Goal: Task Accomplishment & Management: Manage account settings

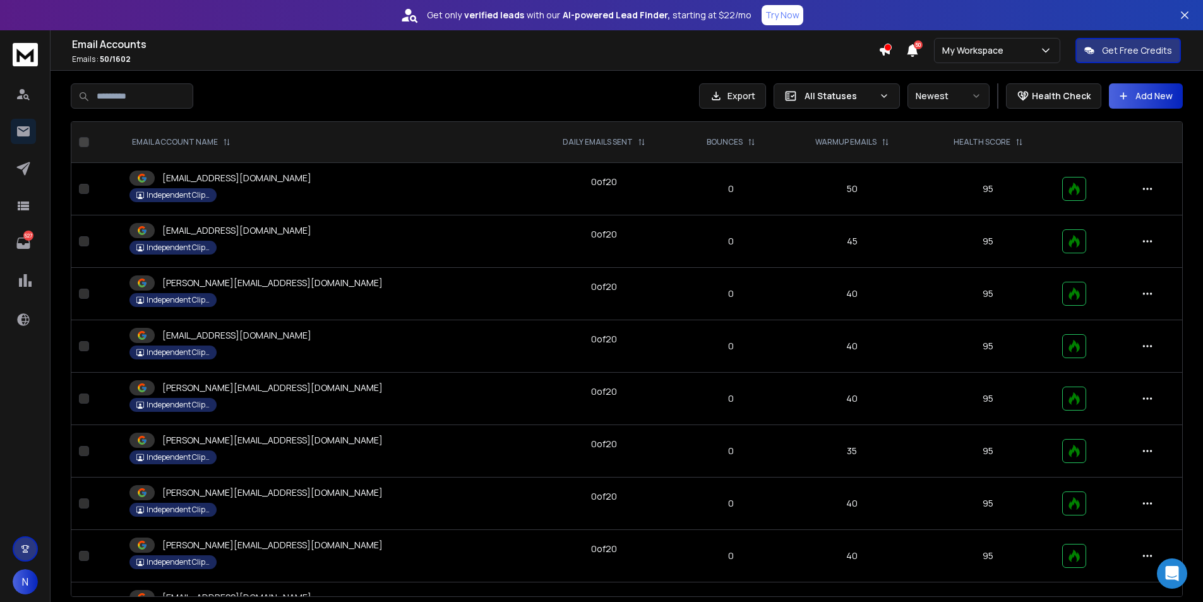
click at [315, 92] on div at bounding box center [381, 95] width 621 height 25
click at [1011, 55] on div "My Workspace" at bounding box center [997, 50] width 110 height 13
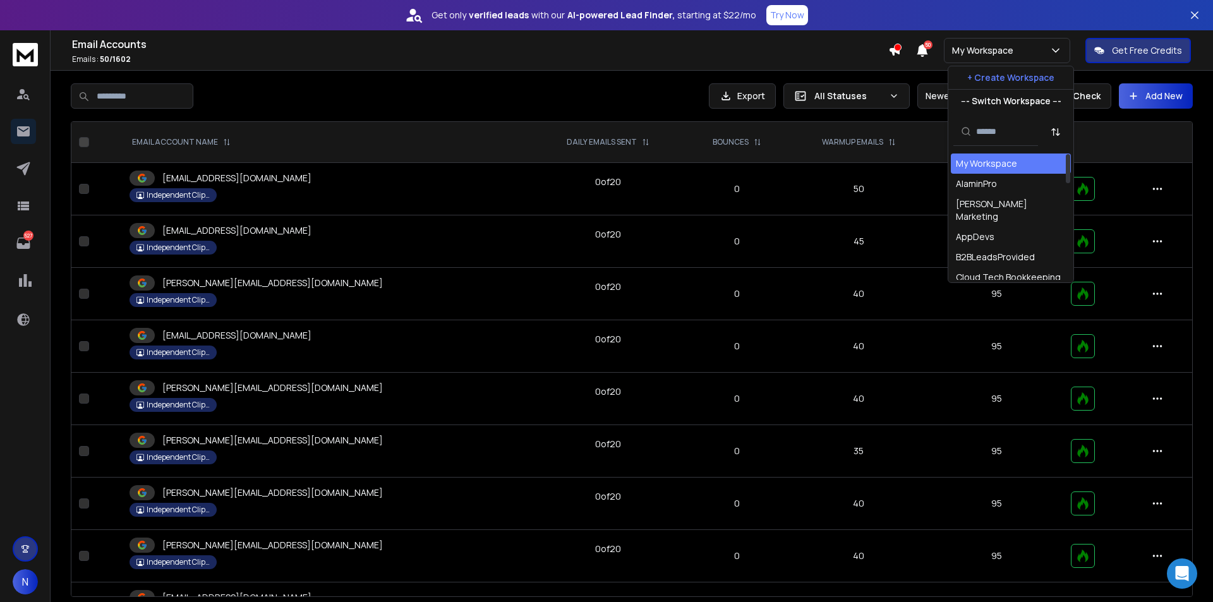
click at [998, 157] on div "My Workspace" at bounding box center [986, 163] width 61 height 13
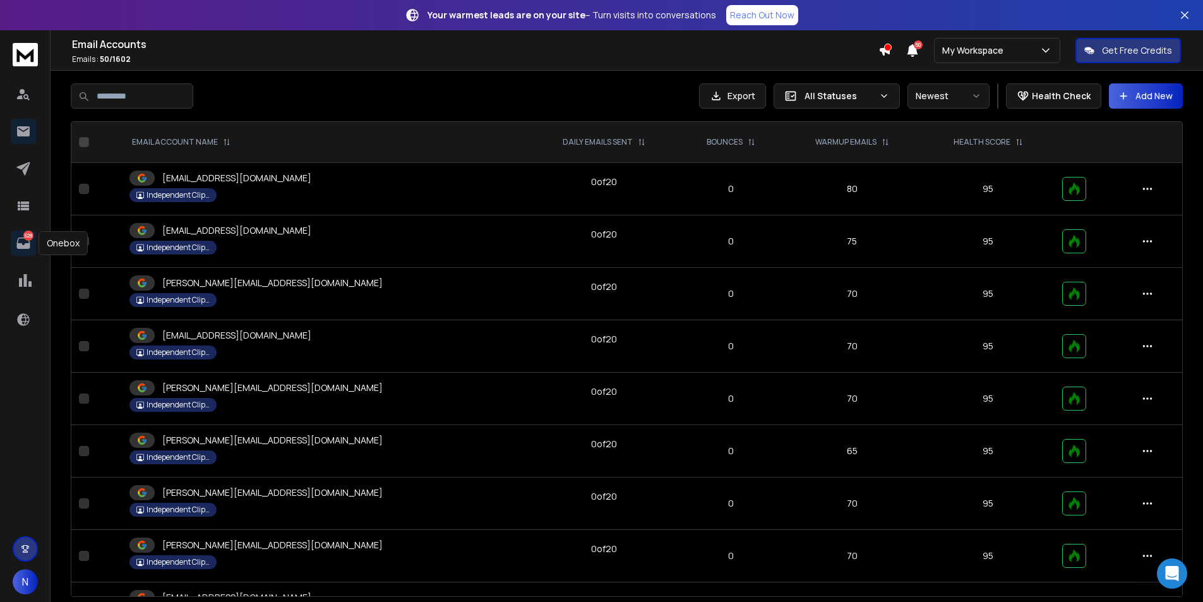
click at [27, 248] on icon at bounding box center [22, 242] width 13 height 11
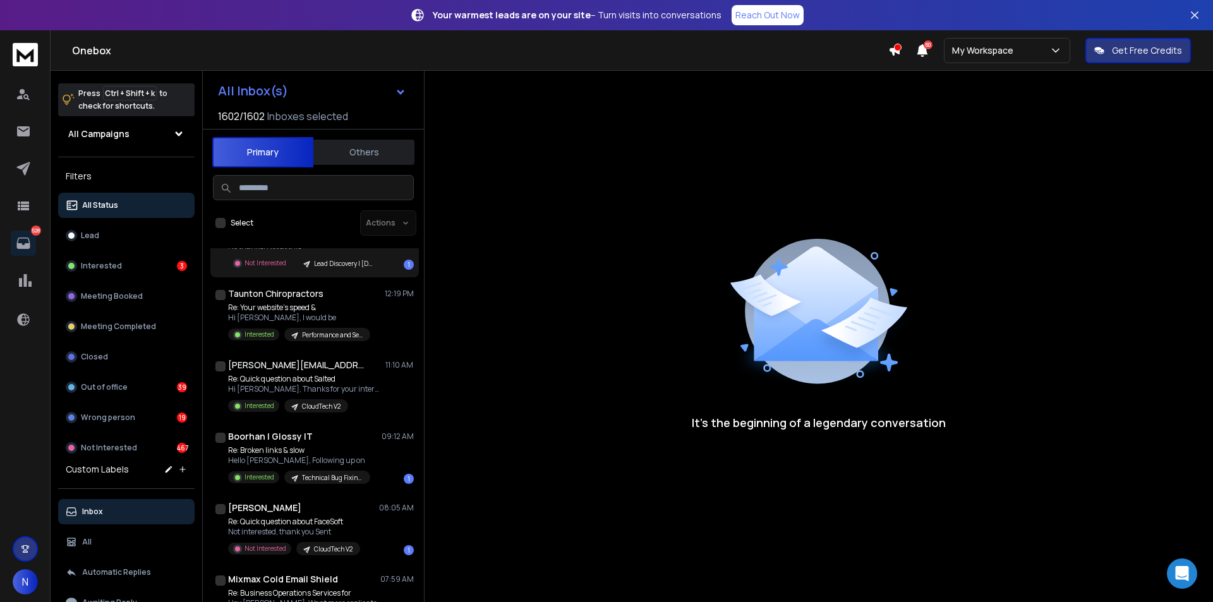
scroll to position [63, 0]
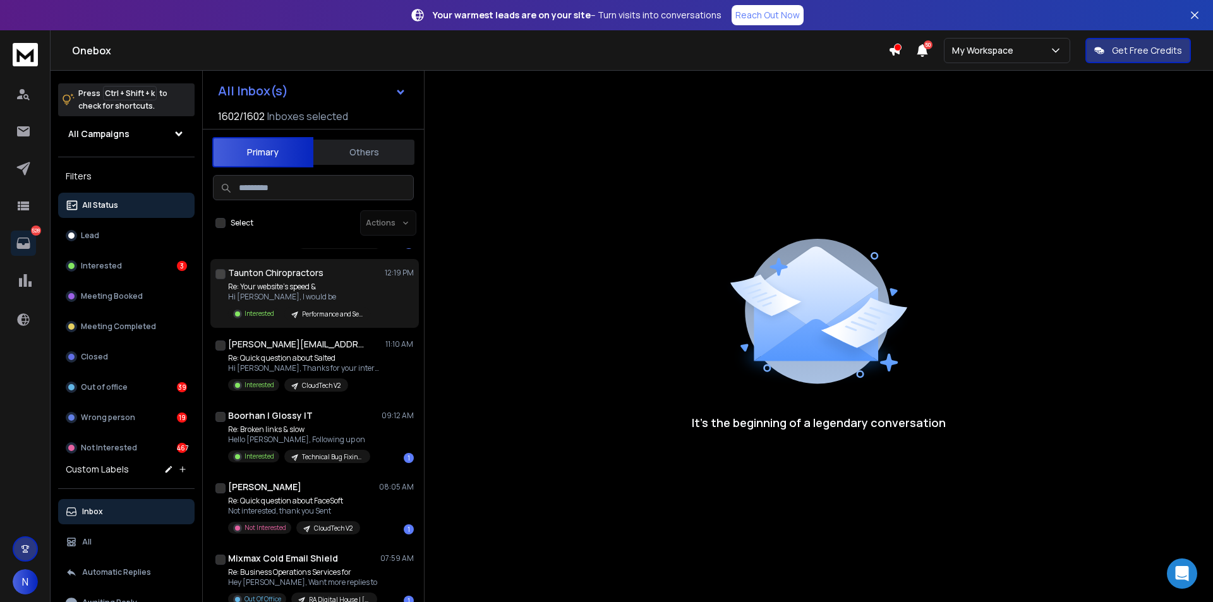
click at [354, 276] on div "Taunton Chiropractors 12:19 PM" at bounding box center [321, 273] width 186 height 13
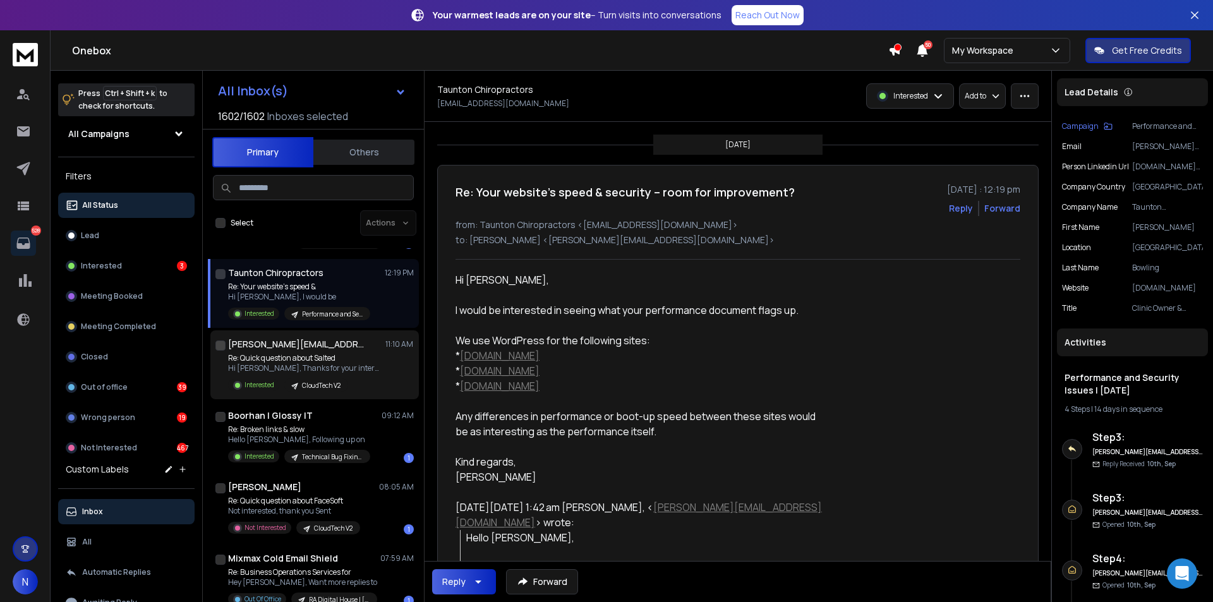
click at [352, 359] on div "Re: Quick question about Salted Hi Hayden, Thanks for your interest! Interested…" at bounding box center [321, 372] width 186 height 39
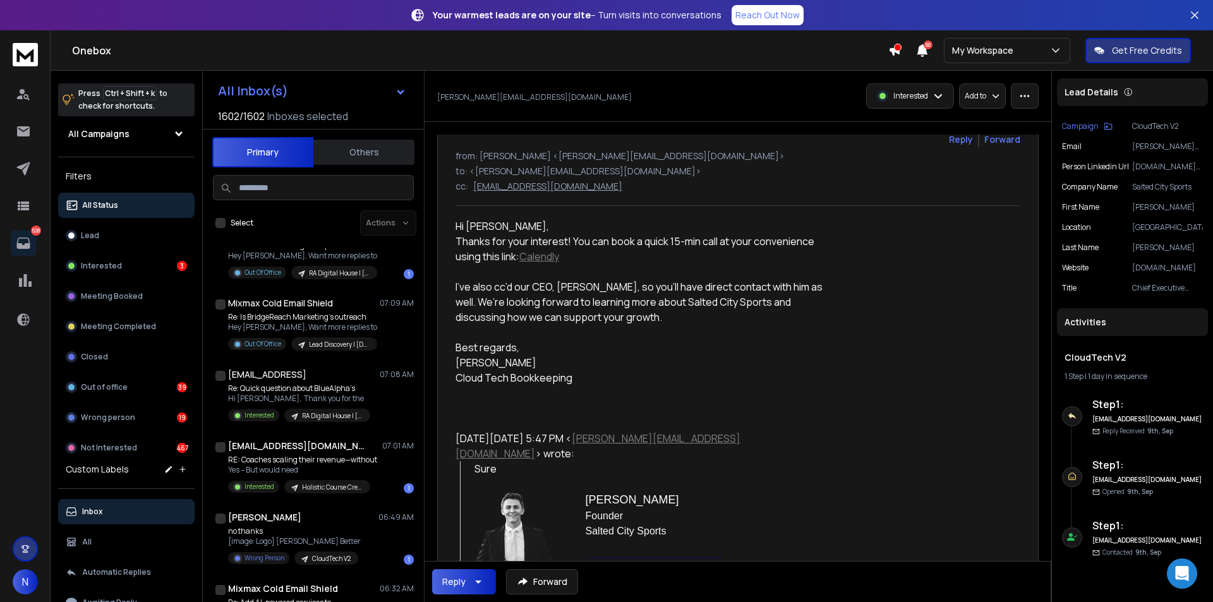
scroll to position [758, 0]
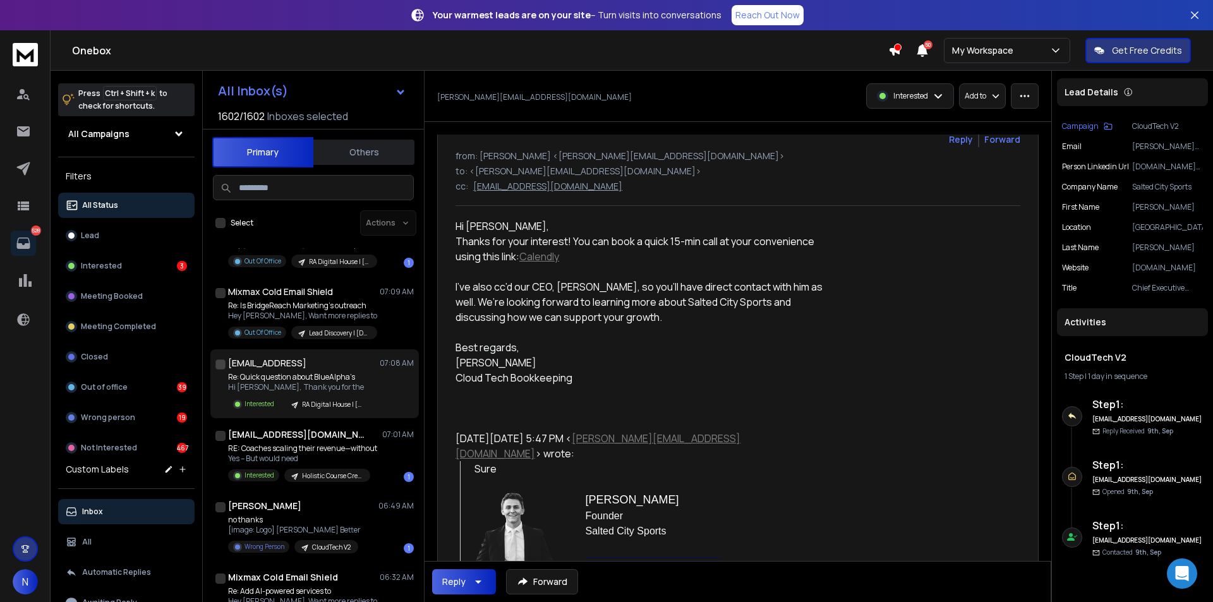
click at [363, 379] on p "Re: Quick question about BlueAlpha’s" at bounding box center [299, 377] width 142 height 10
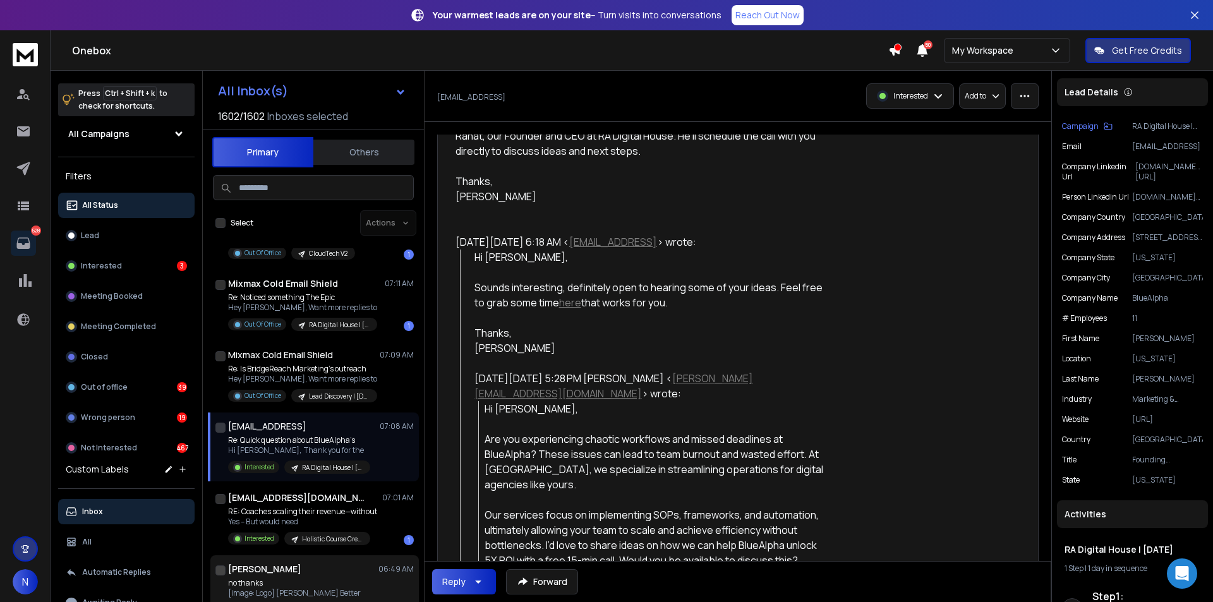
scroll to position [189, 0]
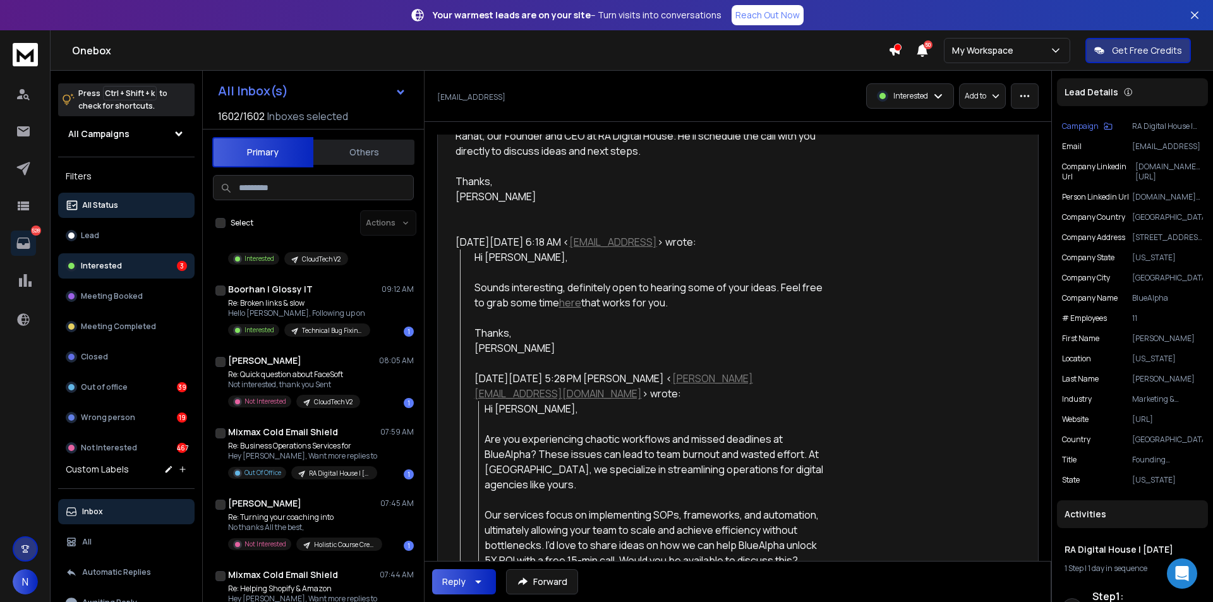
click at [151, 268] on button "Interested 3" at bounding box center [126, 265] width 136 height 25
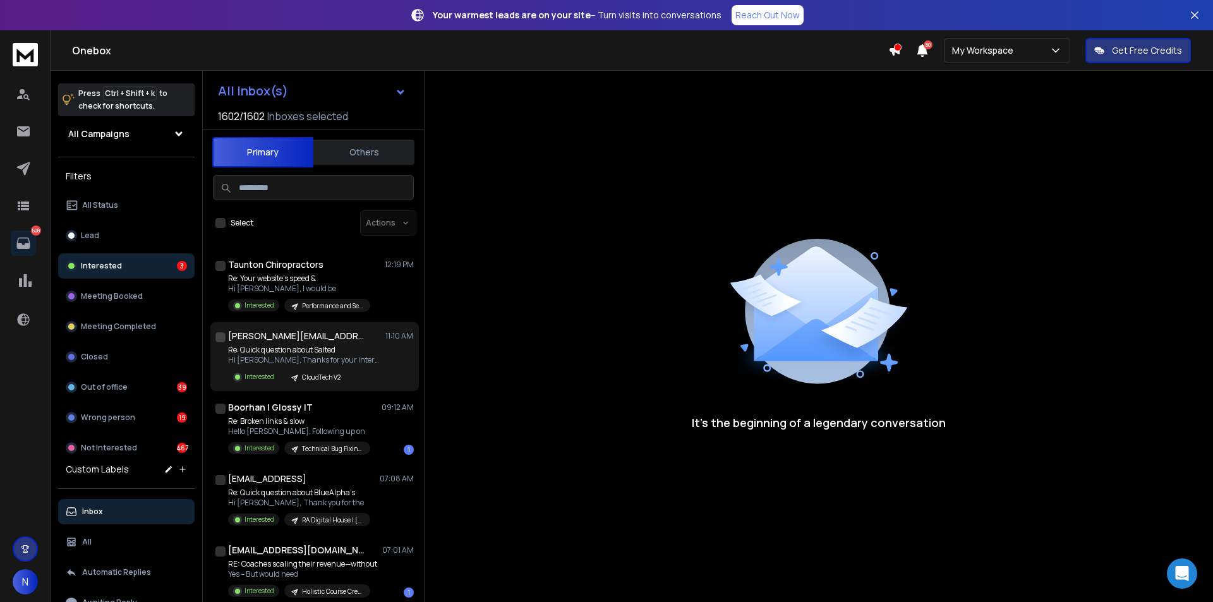
scroll to position [63, 0]
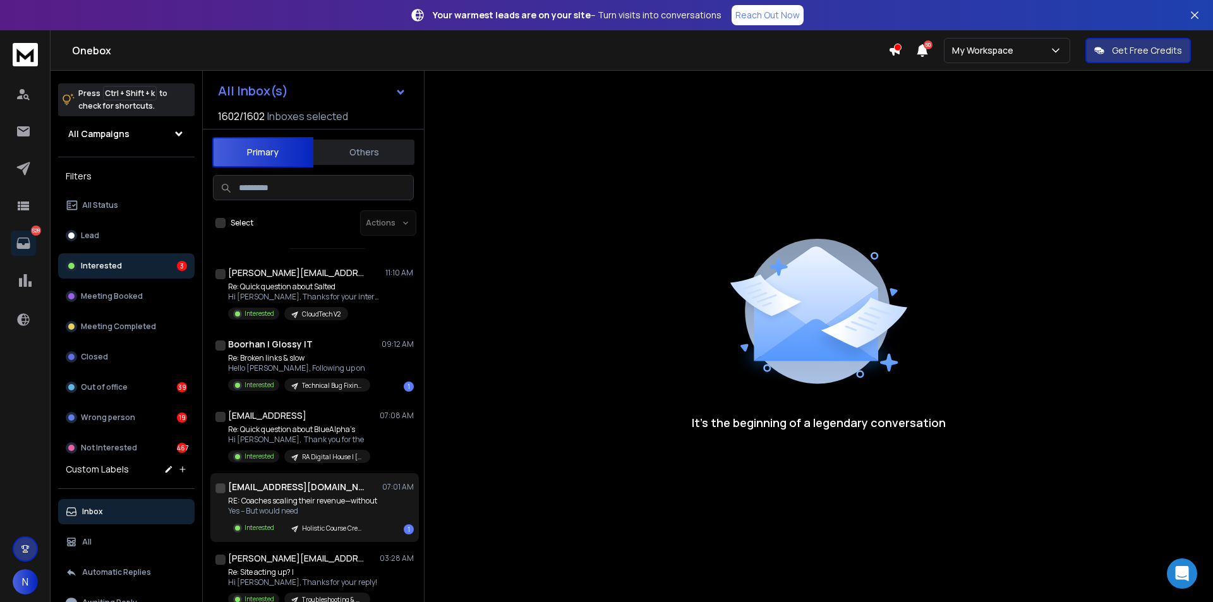
click at [267, 510] on p "Yes – But would need" at bounding box center [302, 511] width 149 height 10
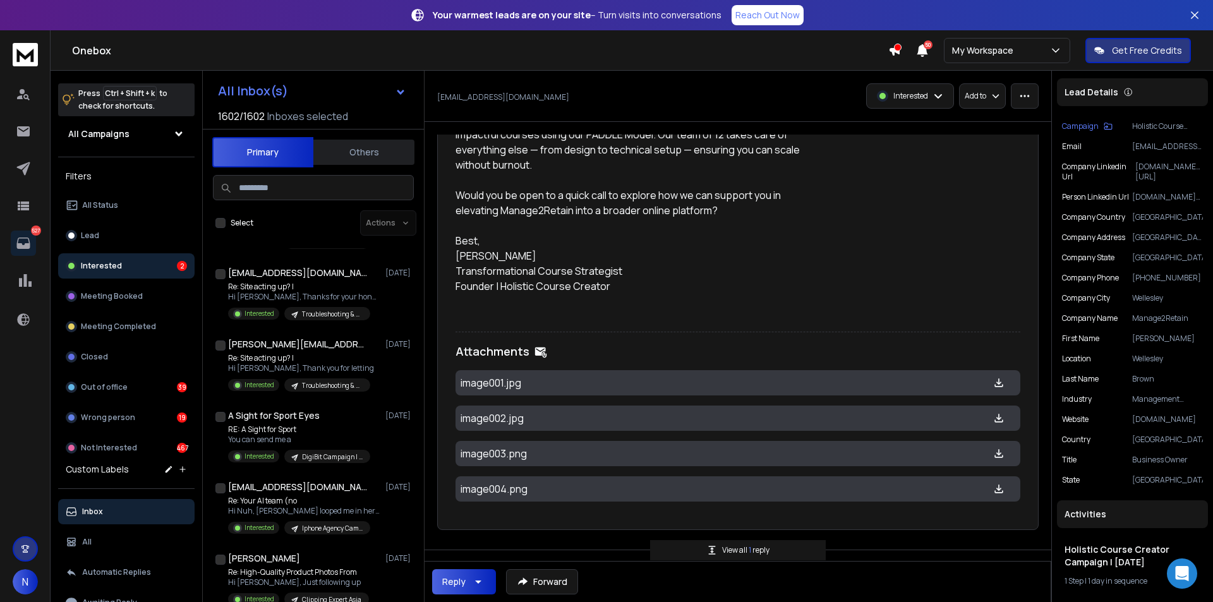
scroll to position [821, 0]
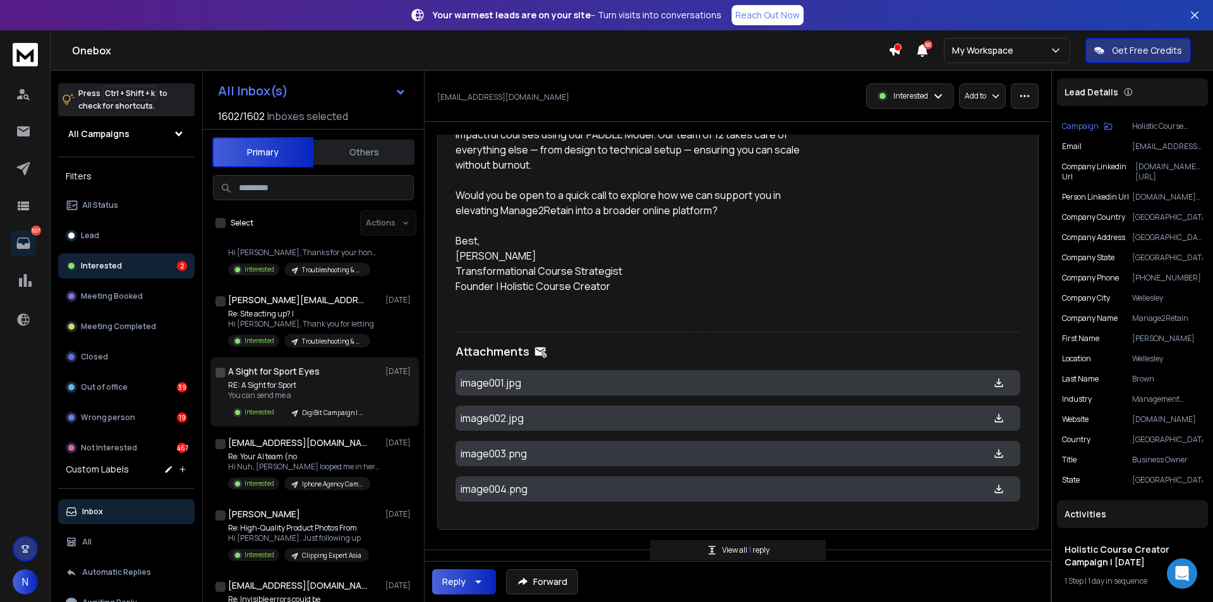
click at [344, 386] on p "RE: A Sight for Sport" at bounding box center [299, 385] width 142 height 10
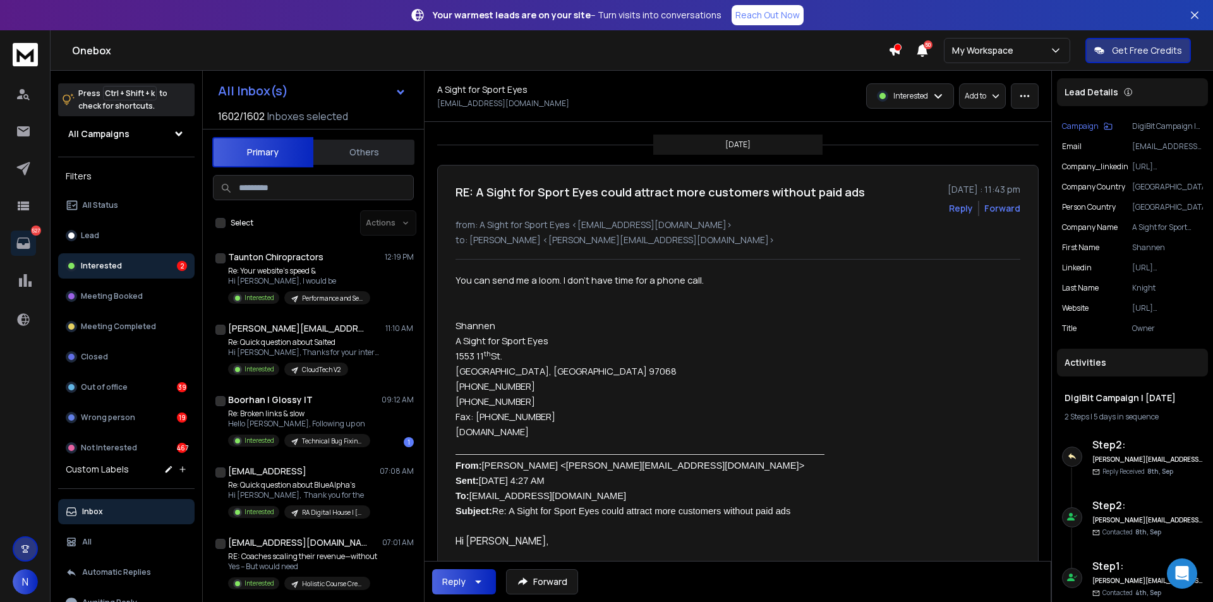
scroll to position [0, 0]
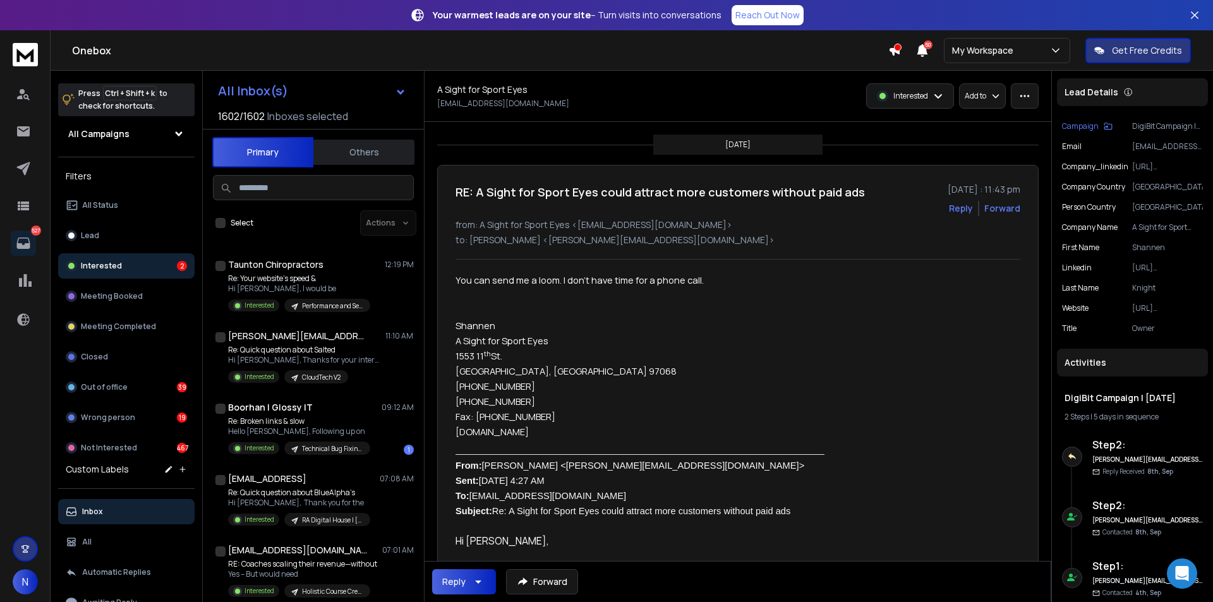
click at [576, 344] on p "A Sight for Sport Eyes" at bounding box center [639, 340] width 369 height 15
click at [999, 56] on p "My Workspace" at bounding box center [985, 50] width 66 height 13
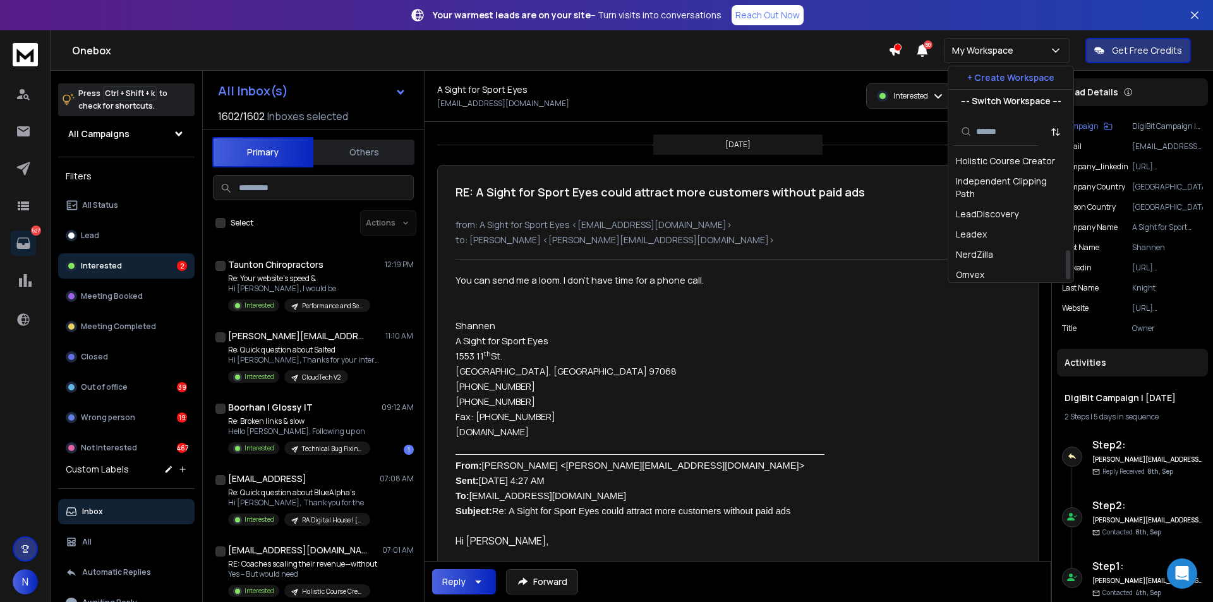
scroll to position [419, 0]
click at [980, 273] on div "SpeedySharp" at bounding box center [984, 279] width 56 height 13
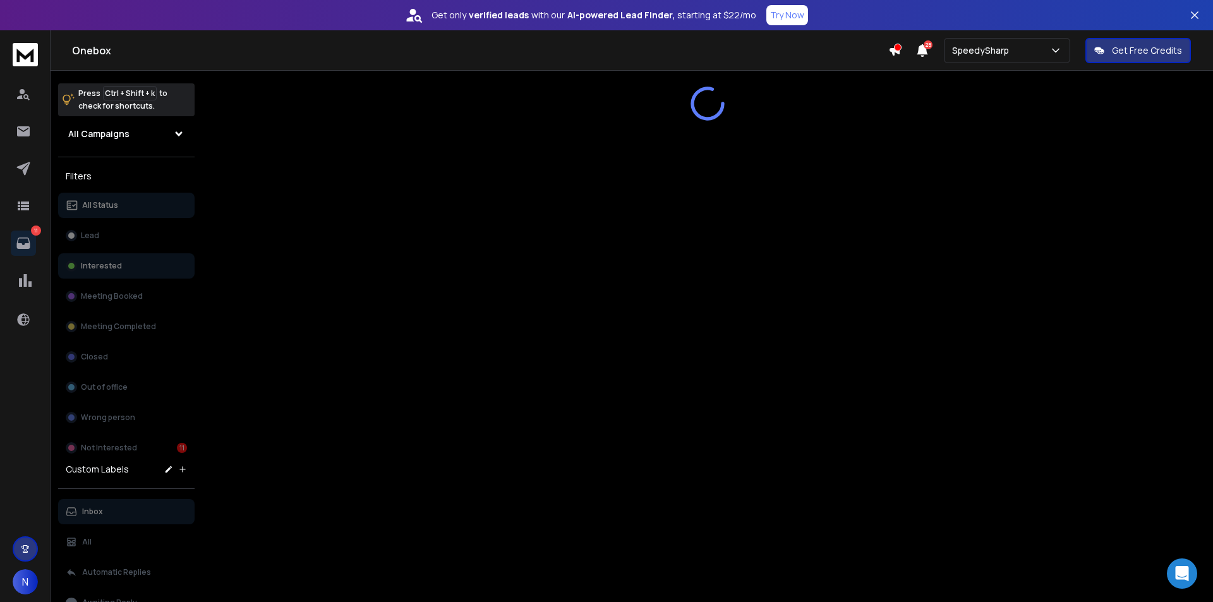
click at [107, 268] on div "All Status Lead Interested Meeting Booked Meeting Completed Closed Out of offic…" at bounding box center [126, 327] width 136 height 268
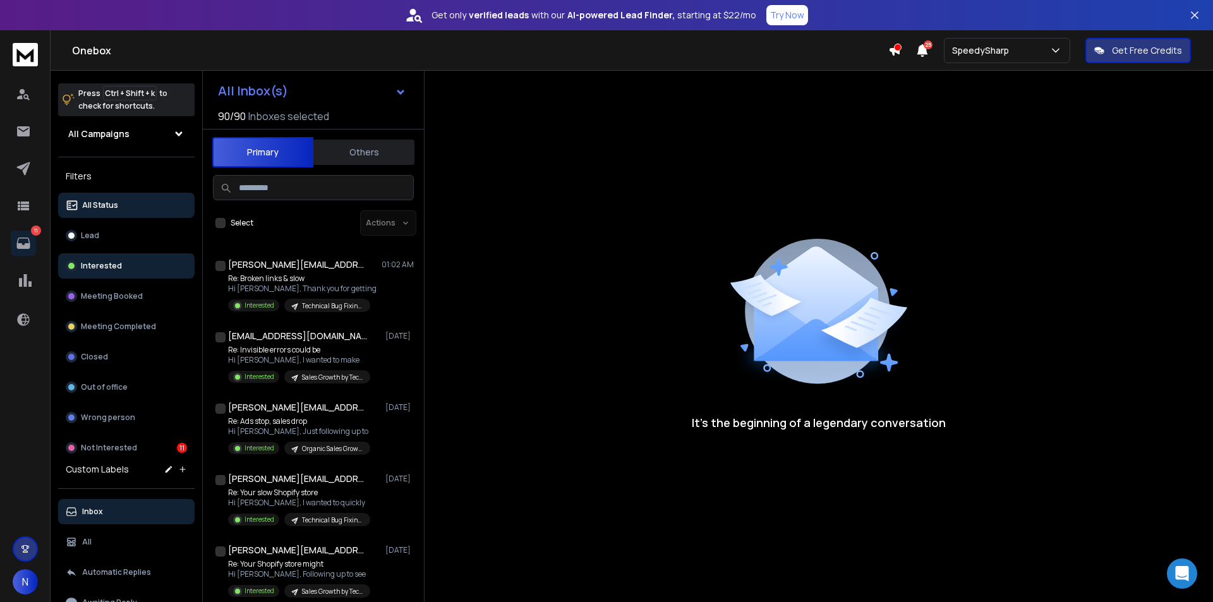
click at [107, 268] on p "Interested" at bounding box center [101, 266] width 41 height 10
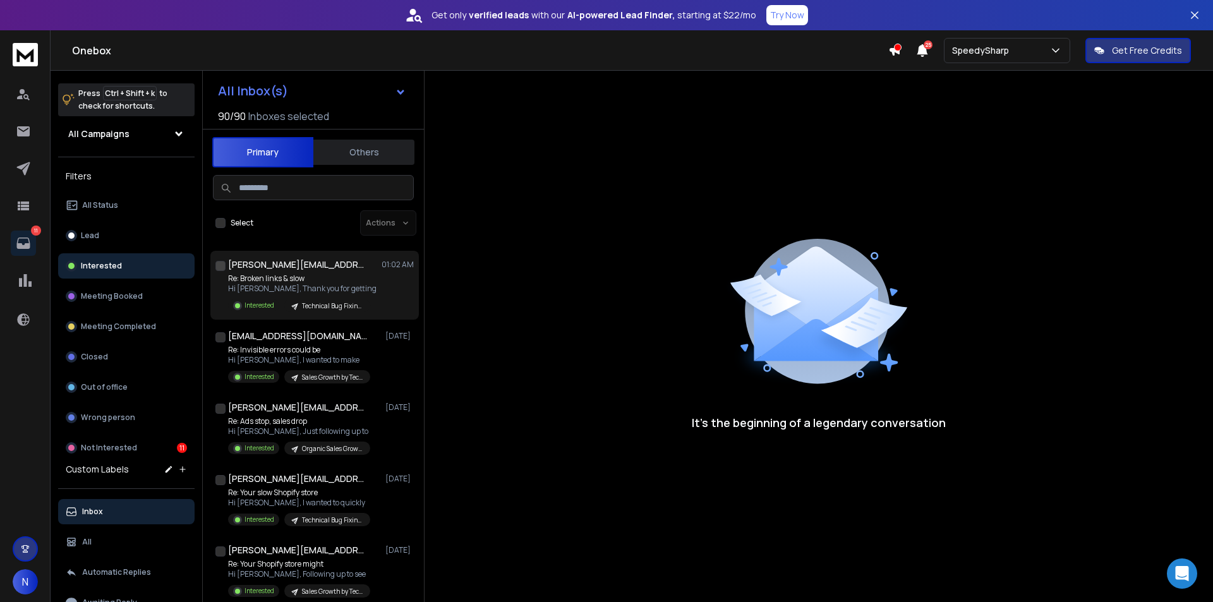
click at [391, 289] on div "Re: Broken links & slow Hi Lisa, Thank you for getting Interested Technical Bug…" at bounding box center [321, 292] width 186 height 39
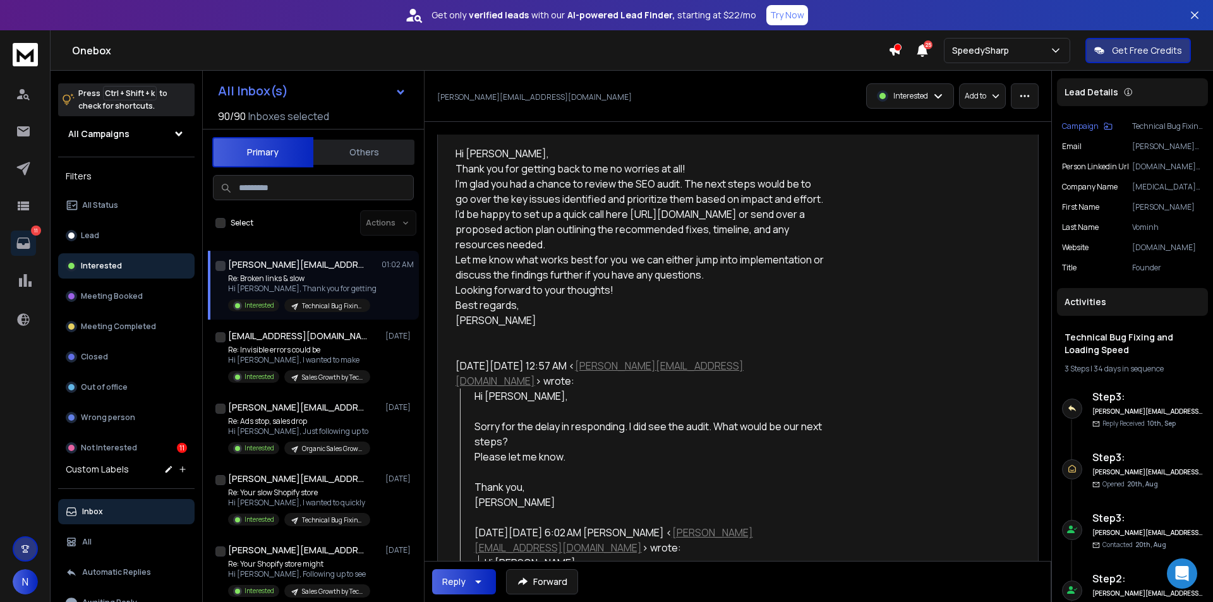
scroll to position [63, 0]
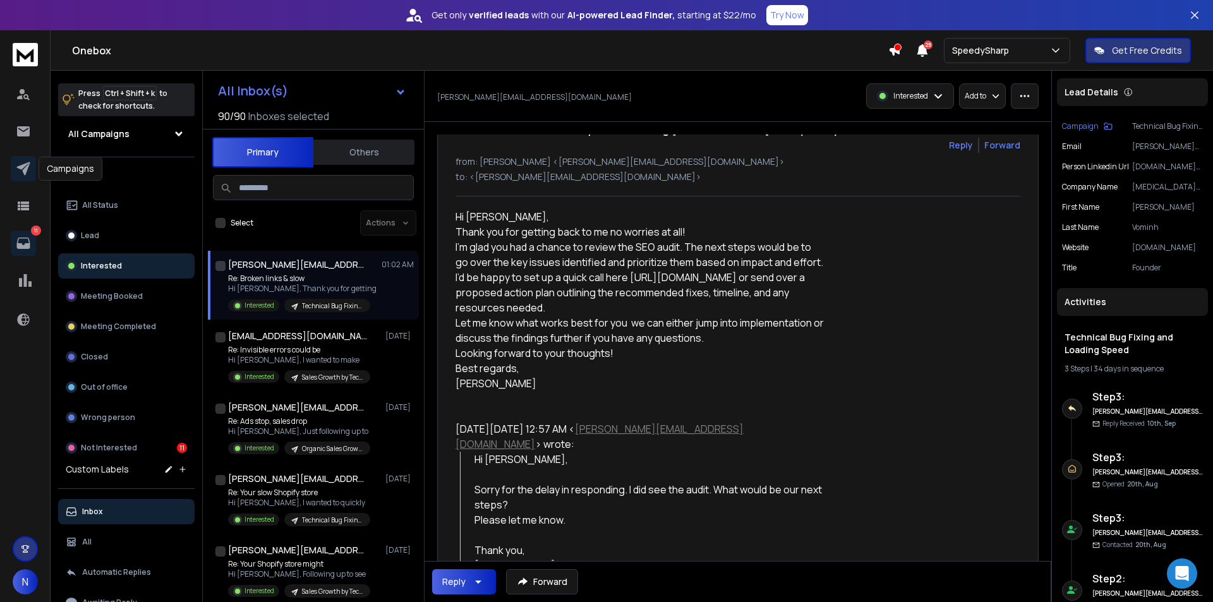
click at [25, 168] on icon at bounding box center [22, 168] width 13 height 13
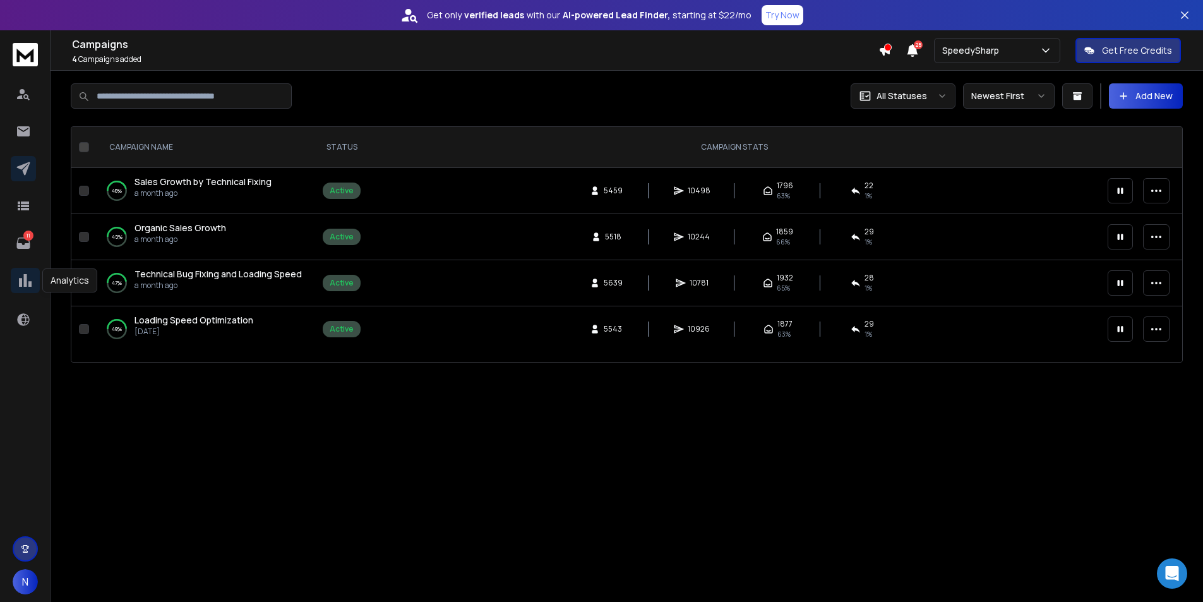
click at [14, 287] on link at bounding box center [25, 280] width 29 height 29
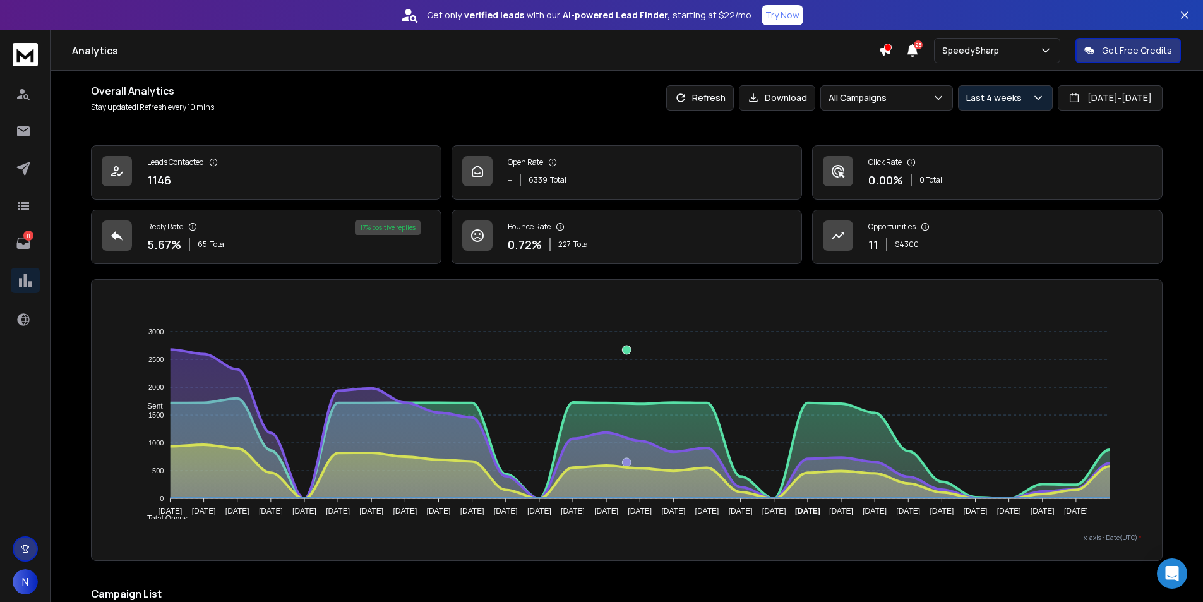
click at [969, 101] on p "Last 4 weeks" at bounding box center [996, 98] width 61 height 13
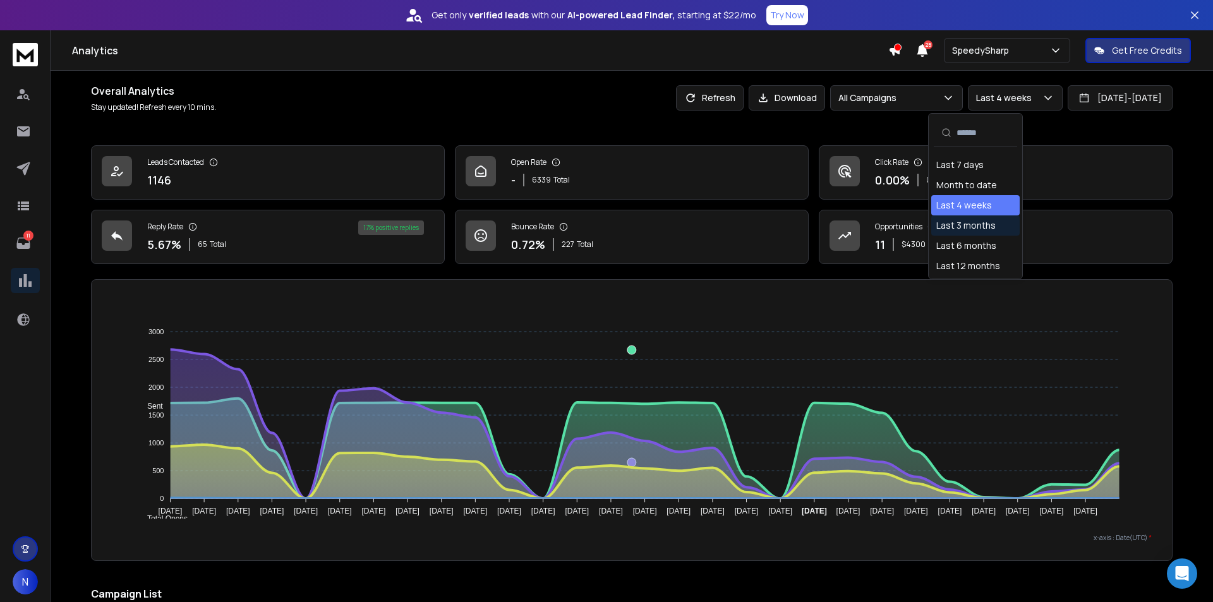
click at [961, 230] on div "Last 3 months" at bounding box center [965, 225] width 59 height 13
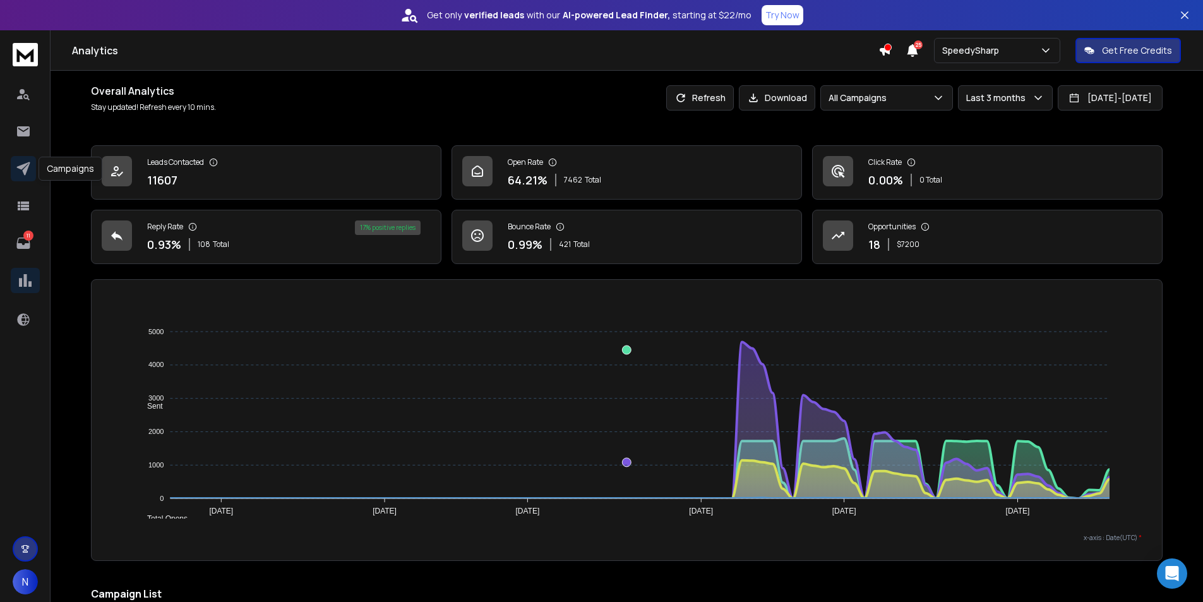
click at [23, 167] on icon at bounding box center [22, 168] width 13 height 13
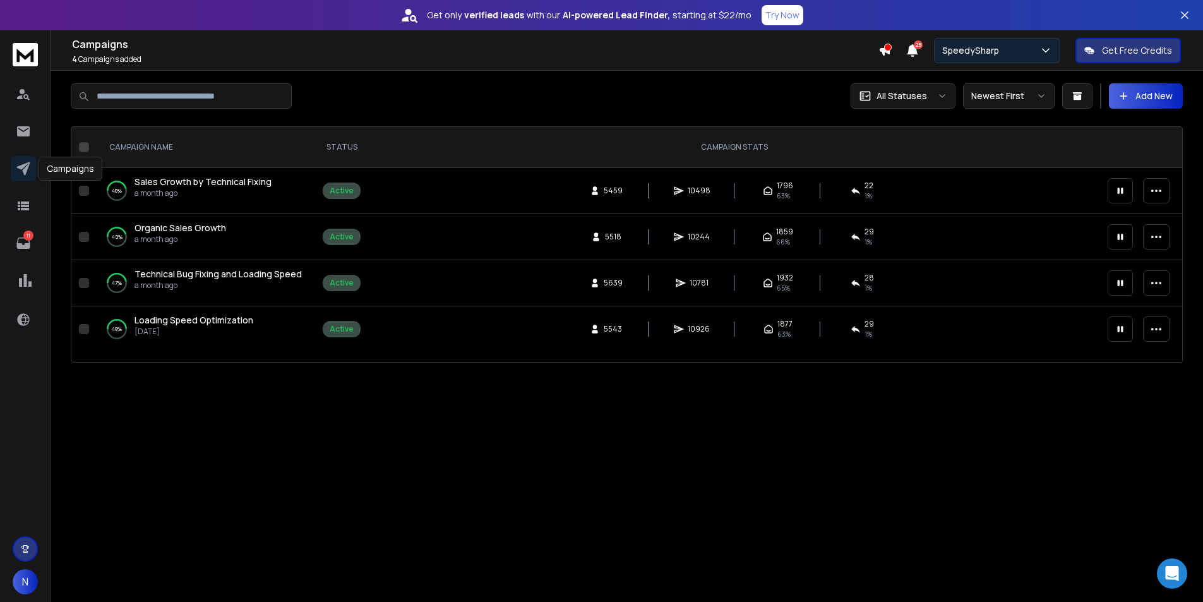
click at [993, 43] on button "SpeedySharp" at bounding box center [997, 50] width 126 height 25
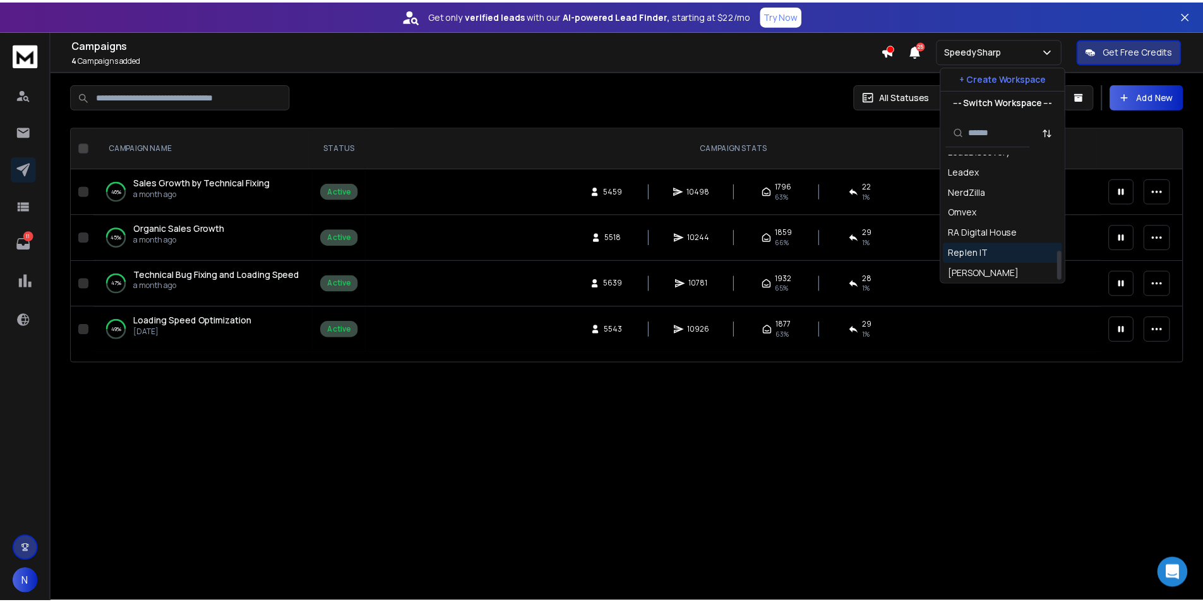
scroll to position [419, 0]
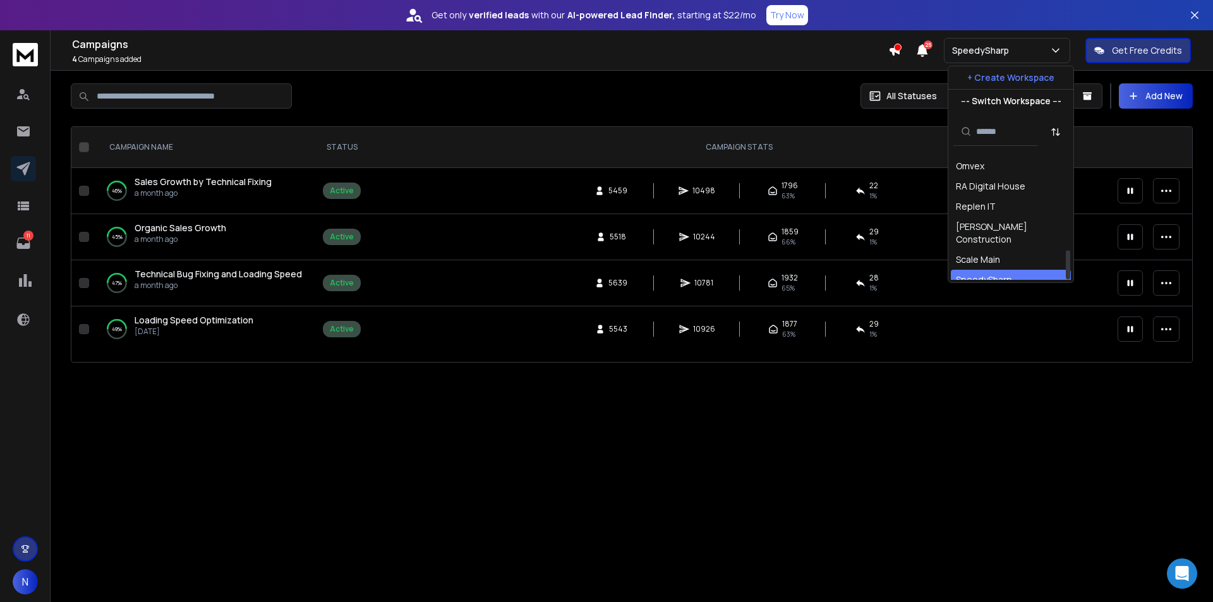
click at [975, 294] on div "WebLab" at bounding box center [973, 300] width 34 height 13
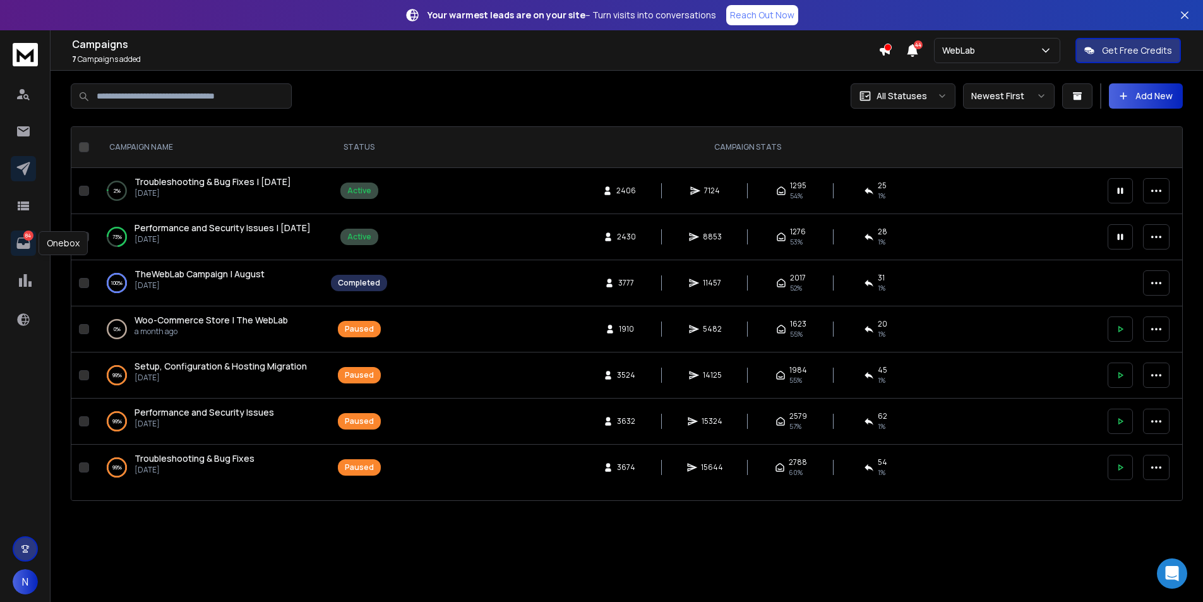
click at [27, 238] on p "84" at bounding box center [28, 236] width 10 height 10
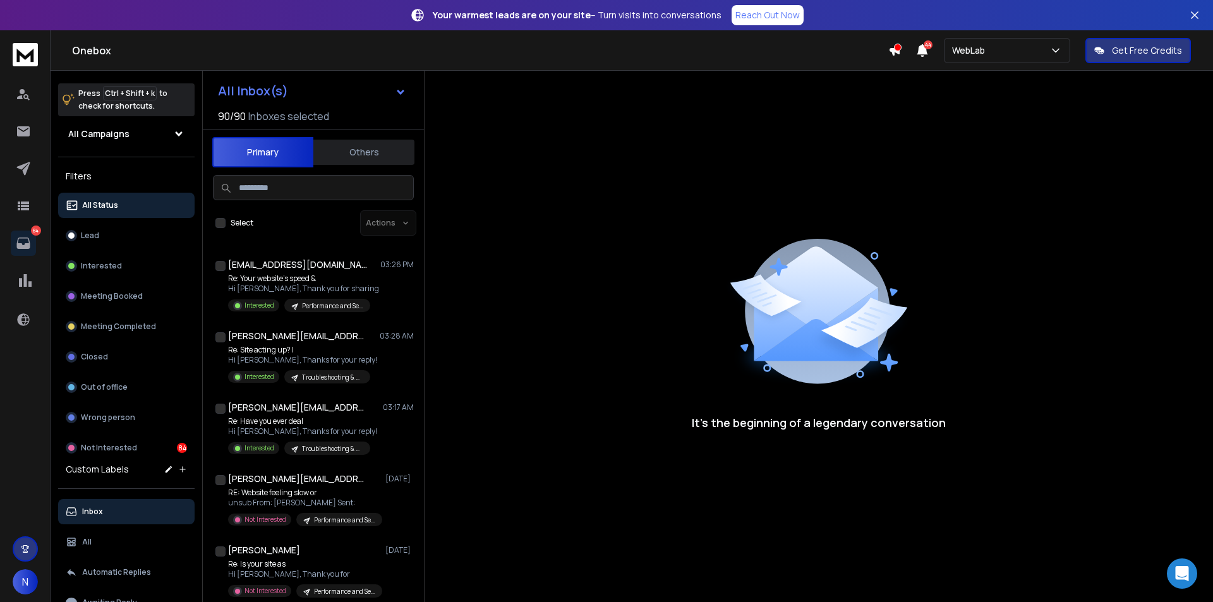
click at [253, 188] on input at bounding box center [313, 187] width 201 height 25
paste input "**********"
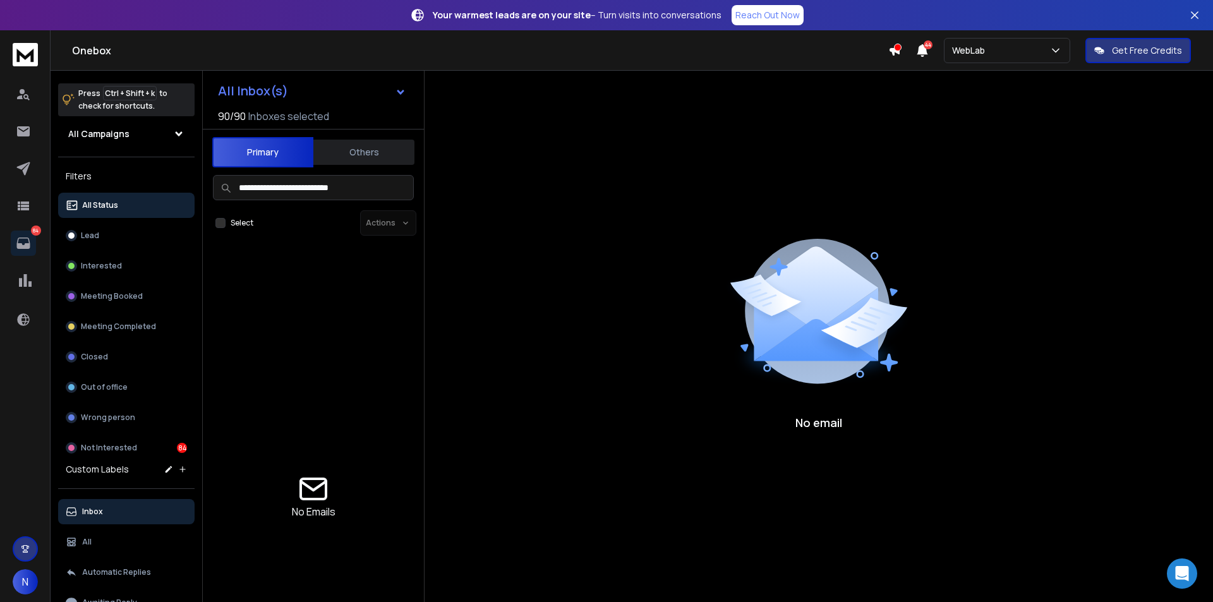
click at [242, 189] on input "**********" at bounding box center [313, 187] width 201 height 25
type input "**********"
click at [80, 239] on div "Lead" at bounding box center [82, 235] width 33 height 11
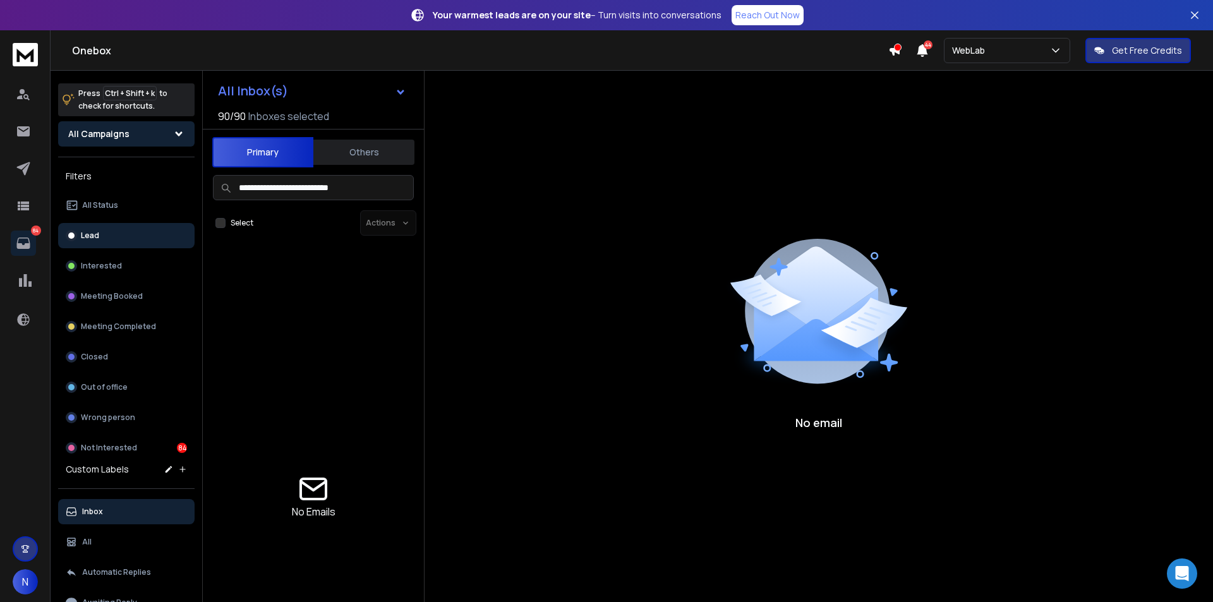
click at [119, 133] on h1 "All Campaigns" at bounding box center [98, 134] width 61 height 13
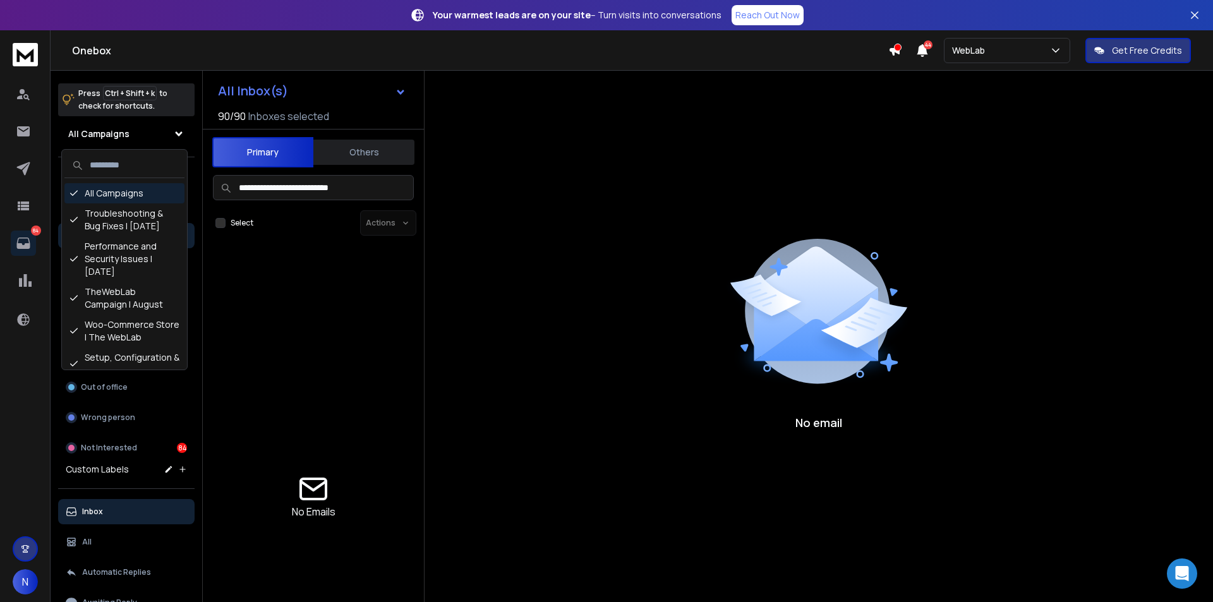
click at [80, 190] on div "All Campaigns" at bounding box center [124, 193] width 120 height 20
click at [90, 220] on div "Troubleshooting & Bug Fixes | [DATE]" at bounding box center [124, 219] width 120 height 33
click at [375, 186] on input "**********" at bounding box center [313, 187] width 201 height 25
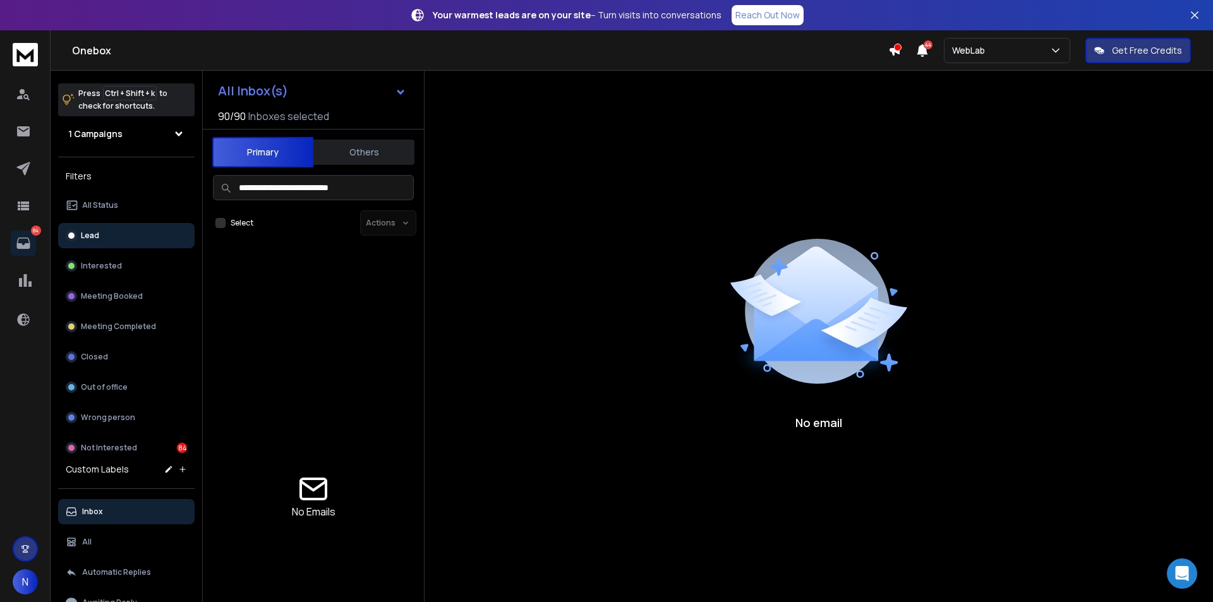
click at [375, 186] on input "**********" at bounding box center [313, 187] width 201 height 25
click at [97, 212] on button "All Status" at bounding box center [126, 205] width 136 height 25
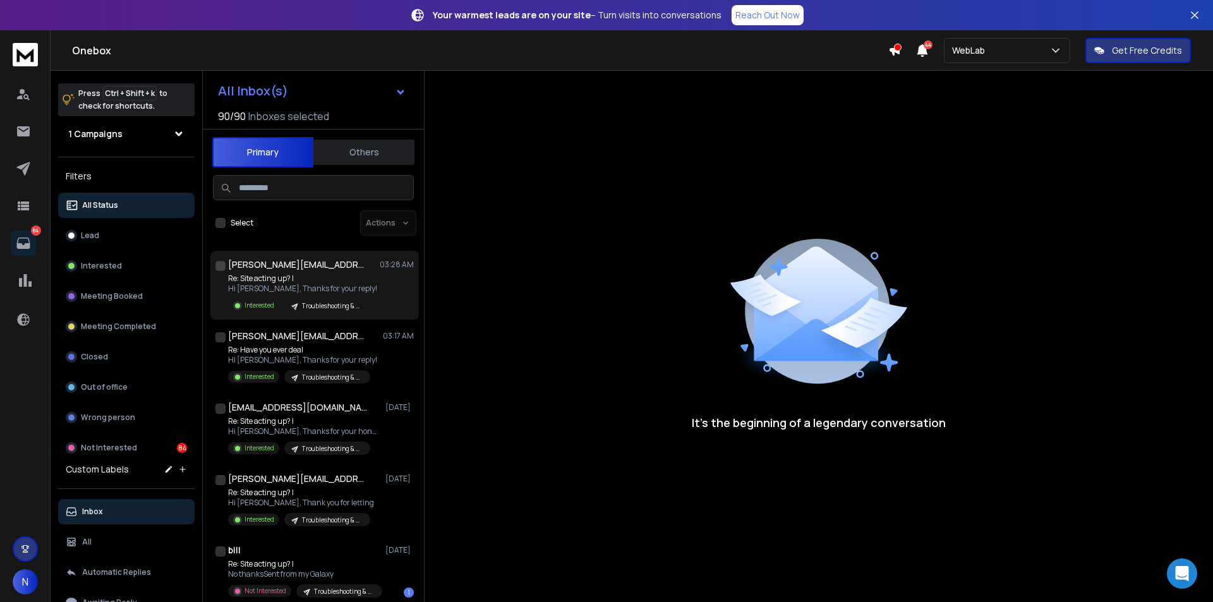
click at [314, 264] on div "habib@mydeen.club 03:28 AM" at bounding box center [321, 264] width 186 height 13
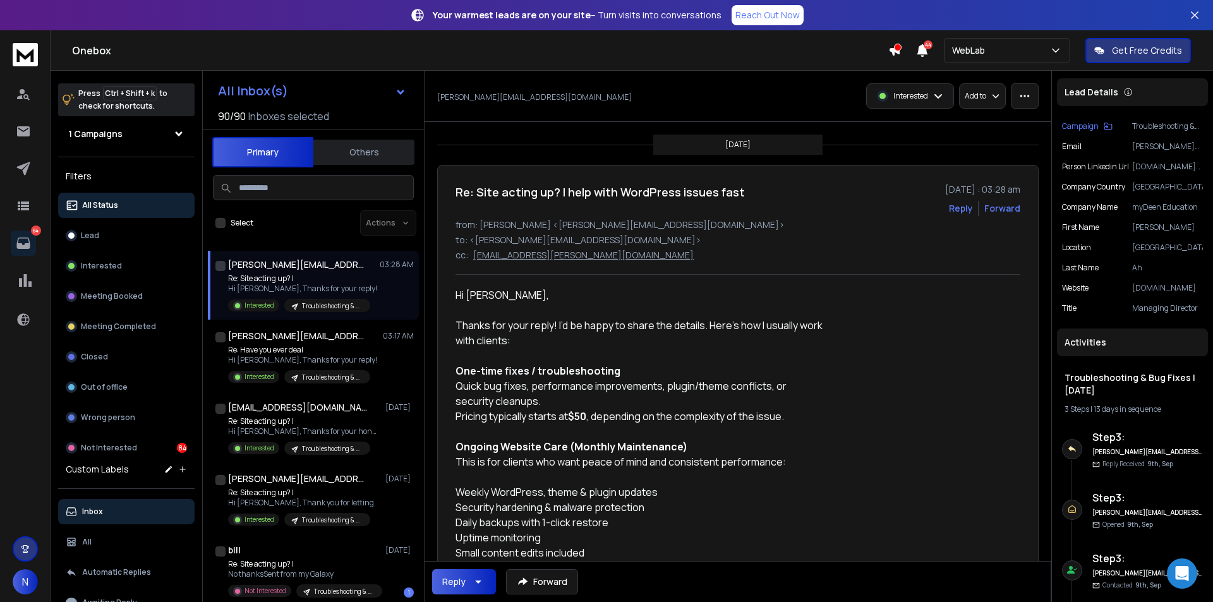
click at [574, 328] on div "Thanks for your reply! I’d be happy to share the details. Here’s how I usually …" at bounding box center [639, 325] width 369 height 45
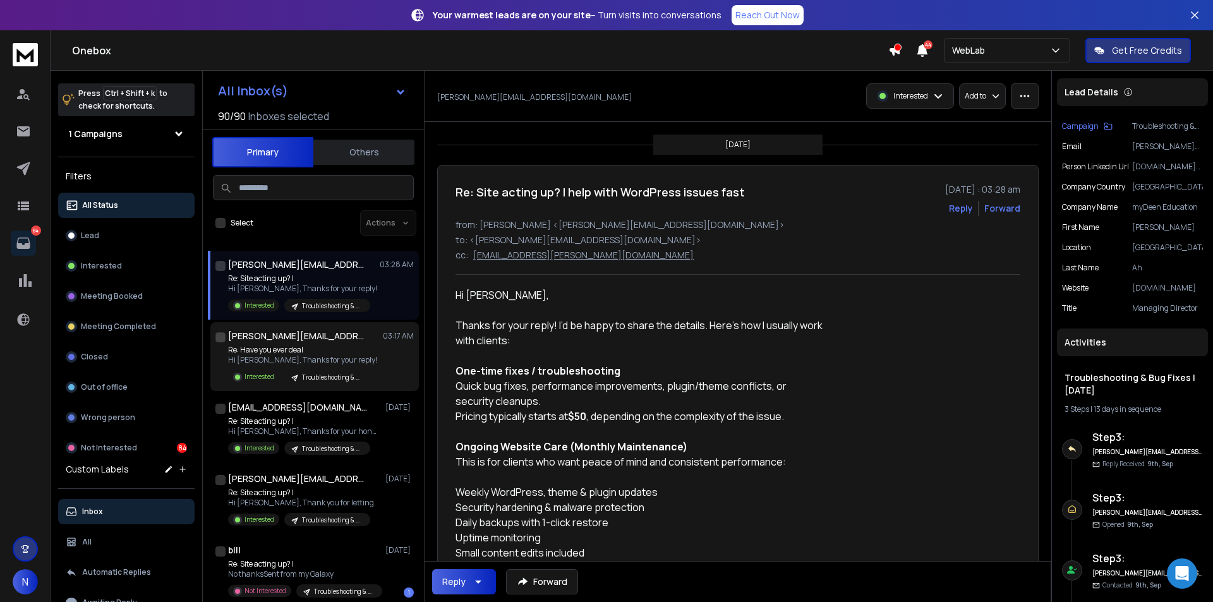
click at [285, 339] on h1 "[PERSON_NAME][EMAIL_ADDRESS][DOMAIN_NAME]" at bounding box center [297, 336] width 139 height 13
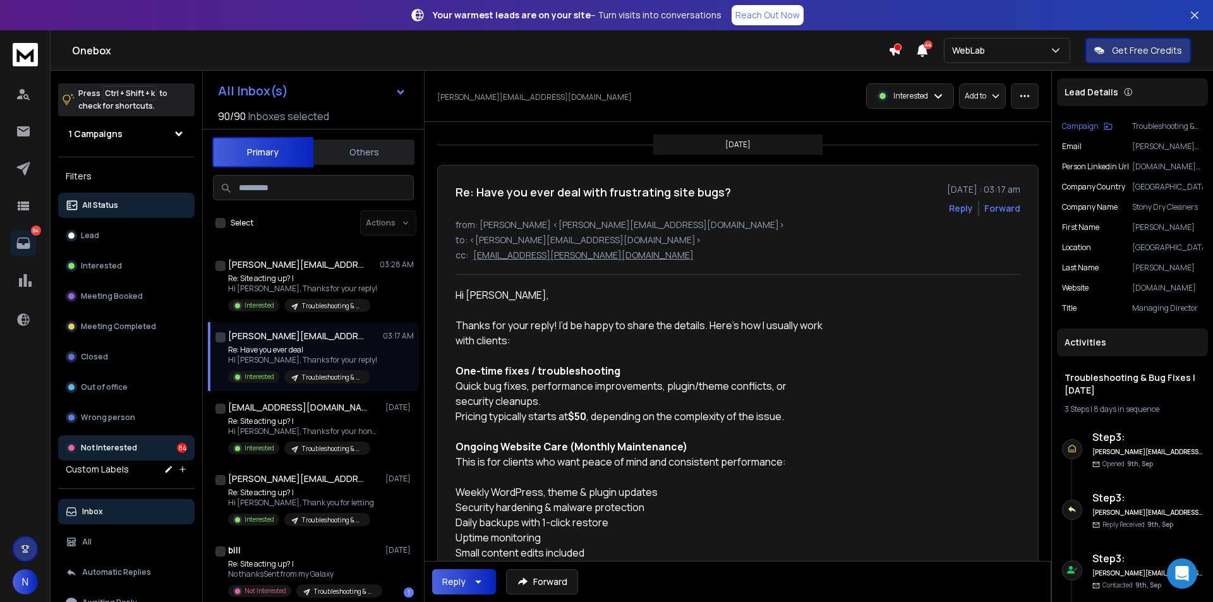
click at [99, 455] on button "Not Interested 84" at bounding box center [126, 447] width 136 height 25
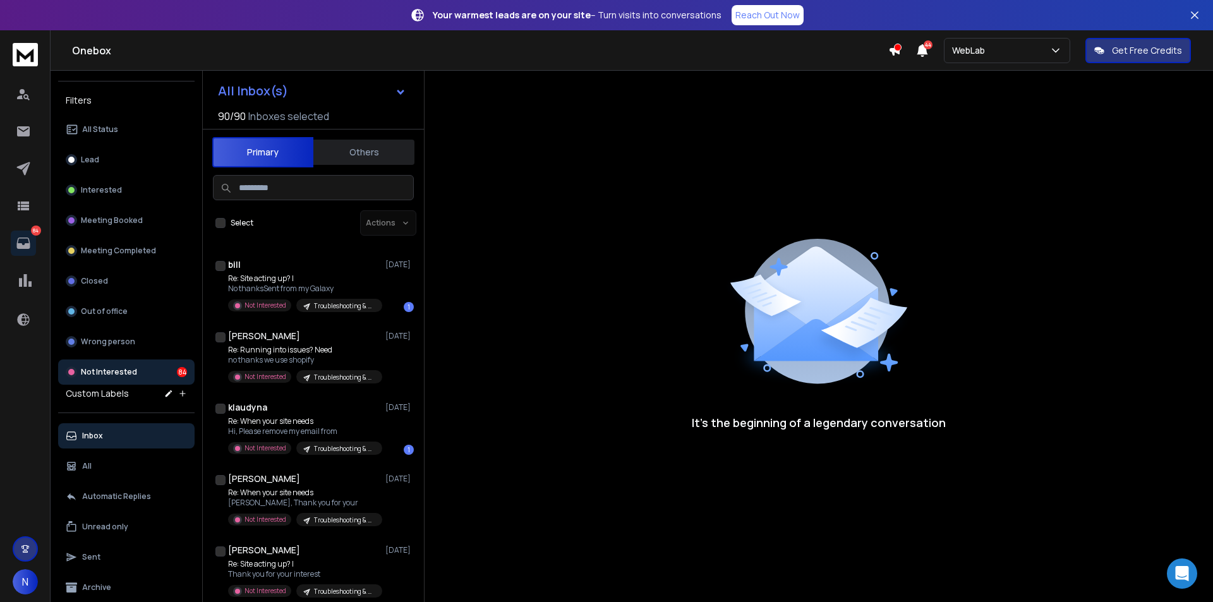
scroll to position [93, 0]
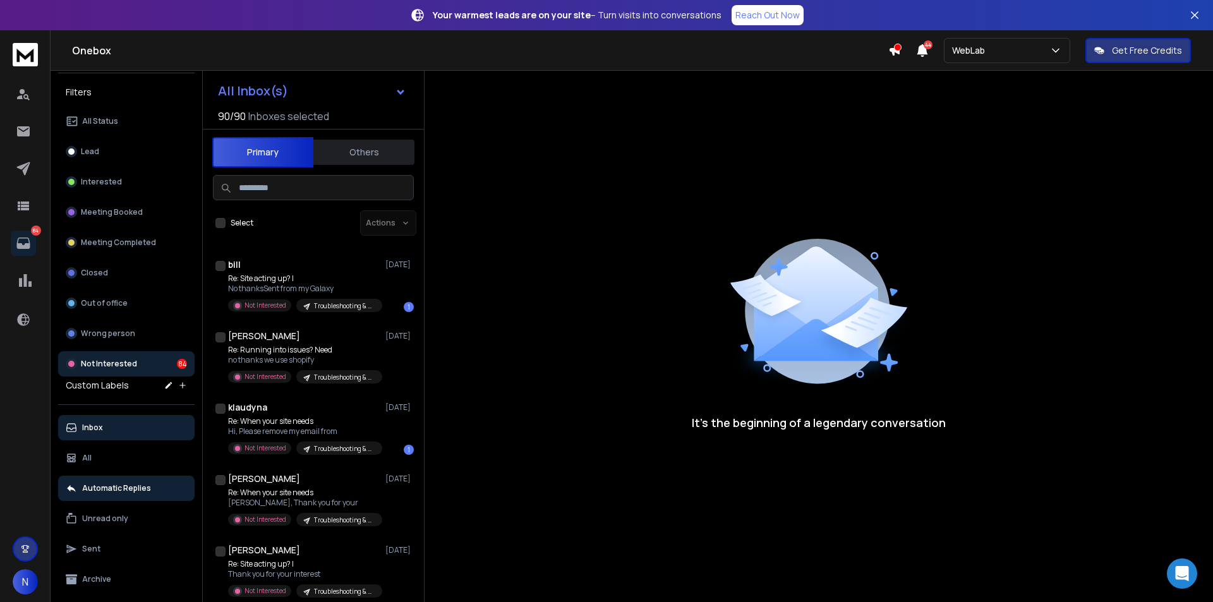
click at [100, 483] on p "Automatic Replies" at bounding box center [116, 488] width 69 height 10
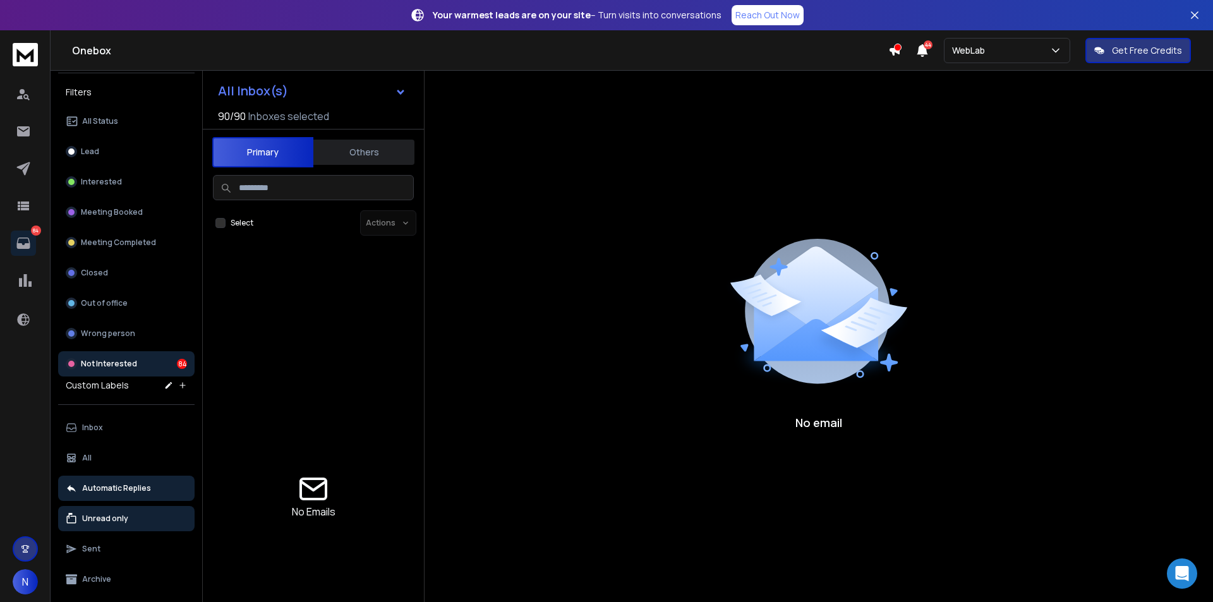
click at [108, 515] on div "Unread only" at bounding box center [97, 518] width 63 height 15
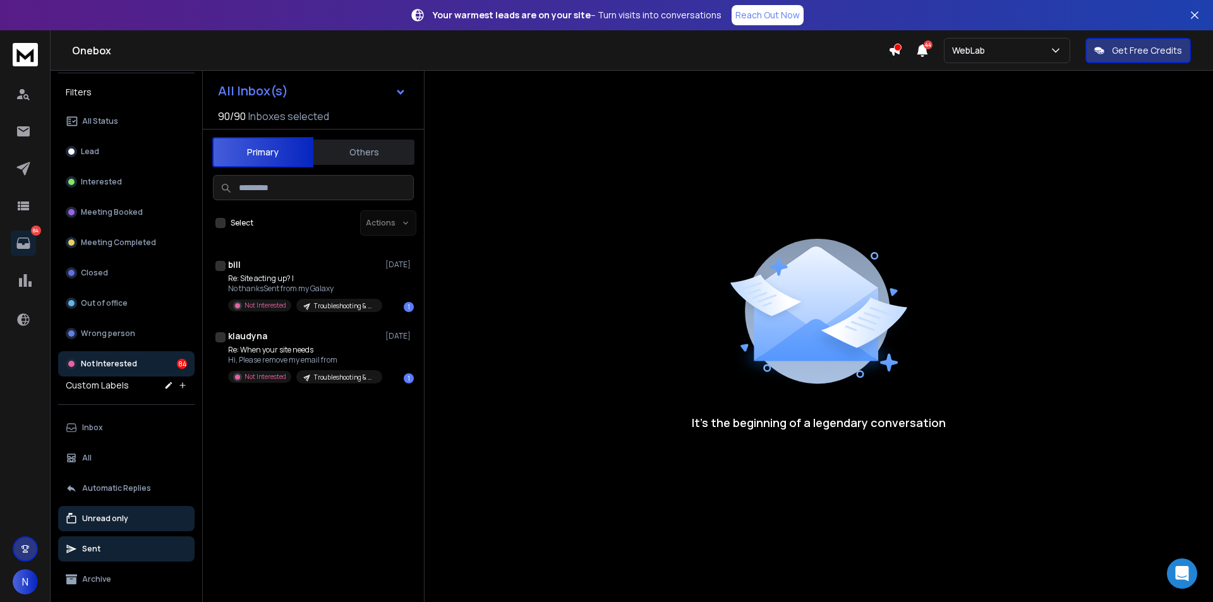
click at [96, 544] on p "Sent" at bounding box center [91, 549] width 18 height 10
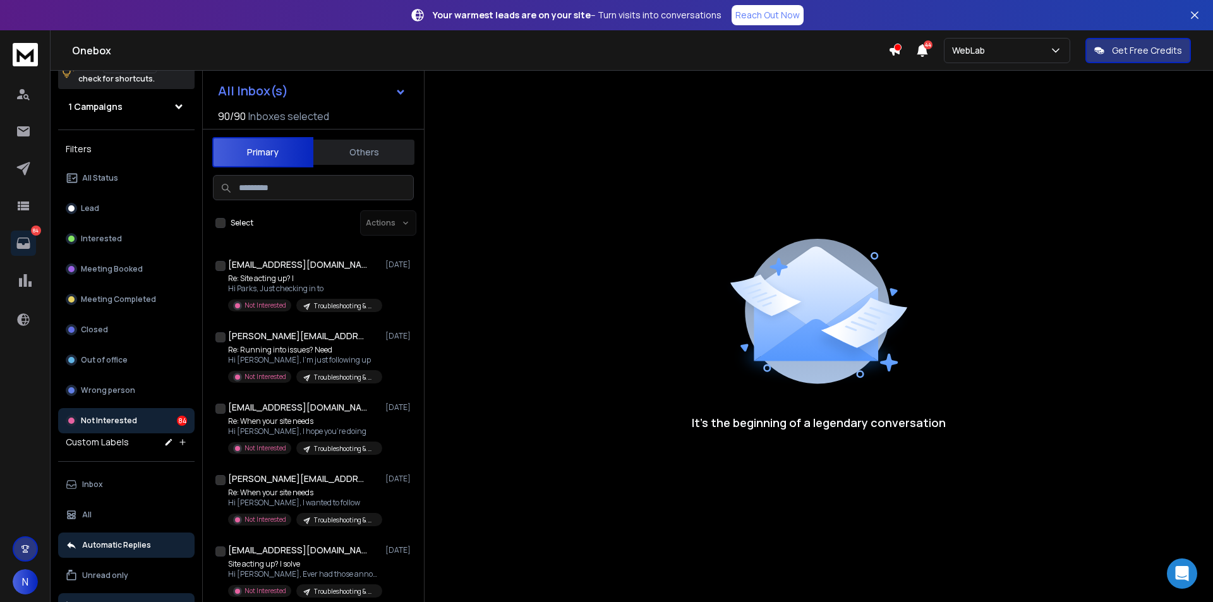
scroll to position [0, 0]
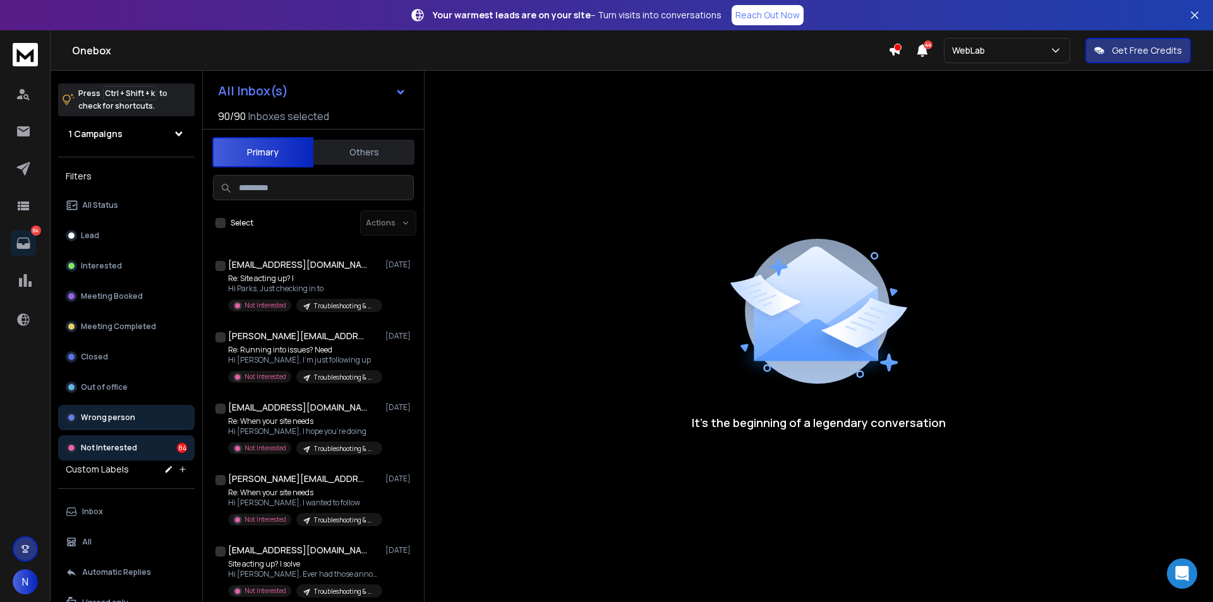
click at [97, 419] on p "Wrong person" at bounding box center [108, 417] width 54 height 10
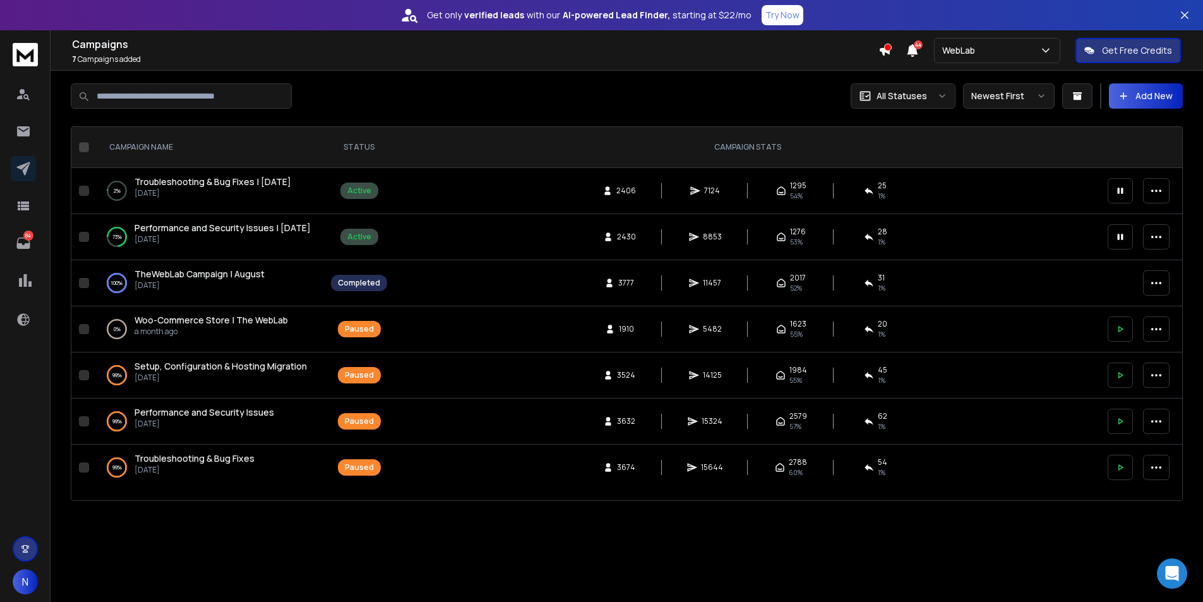
click at [244, 183] on span "Troubleshooting & Bug Fixes | [DATE]" at bounding box center [213, 182] width 157 height 12
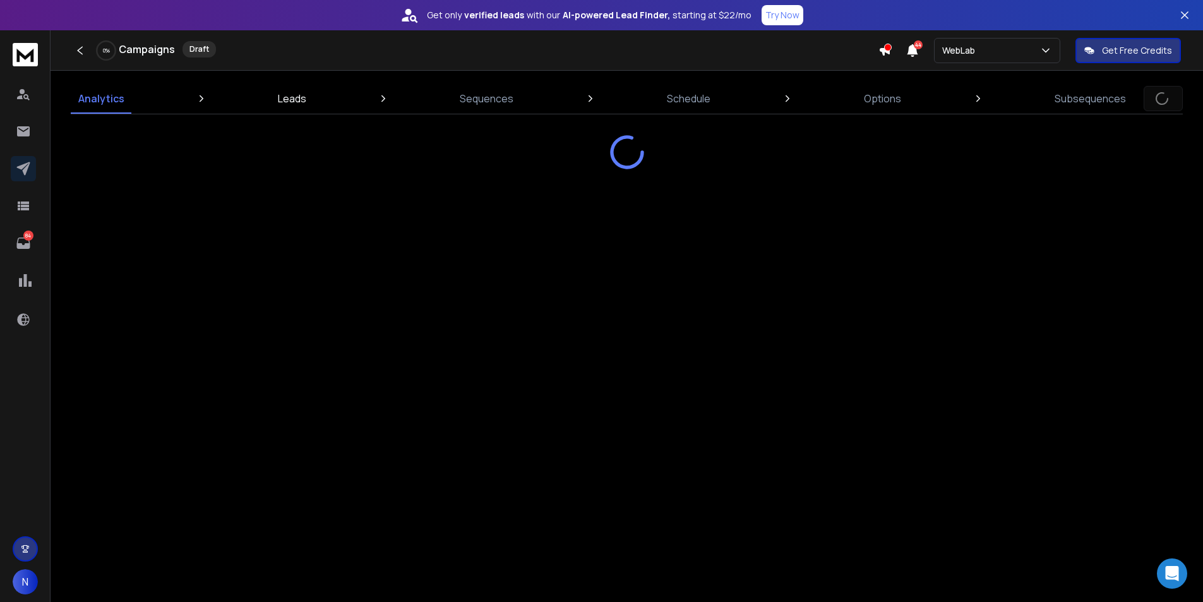
click at [296, 101] on p "Leads" at bounding box center [292, 98] width 28 height 15
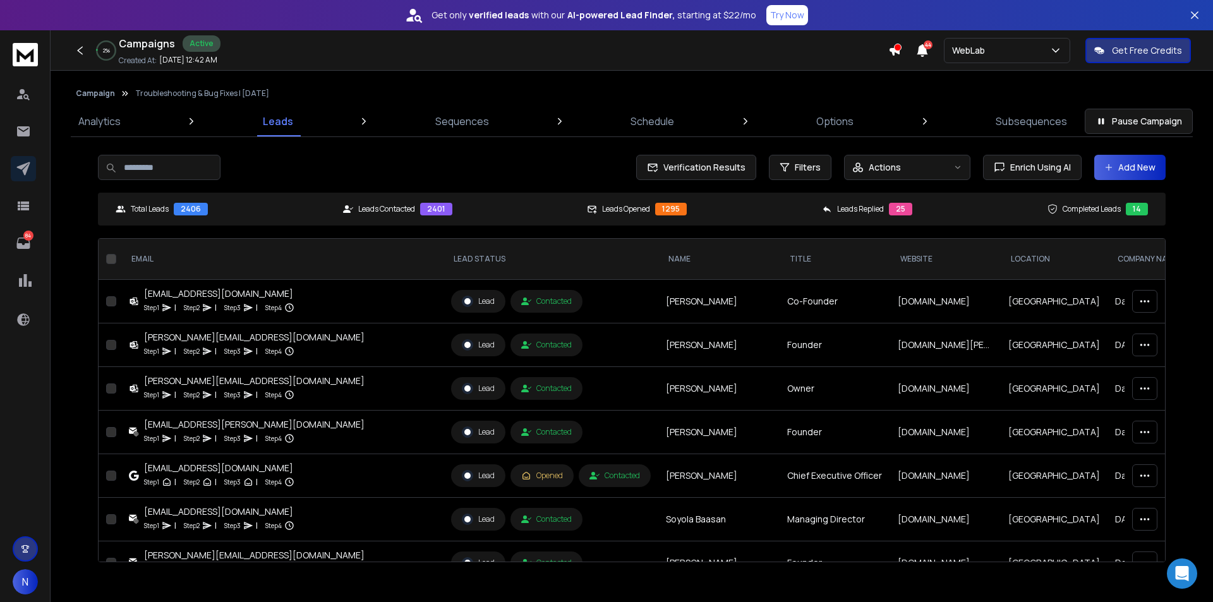
click at [145, 171] on input at bounding box center [159, 167] width 123 height 25
paste input "**********"
type input "**********"
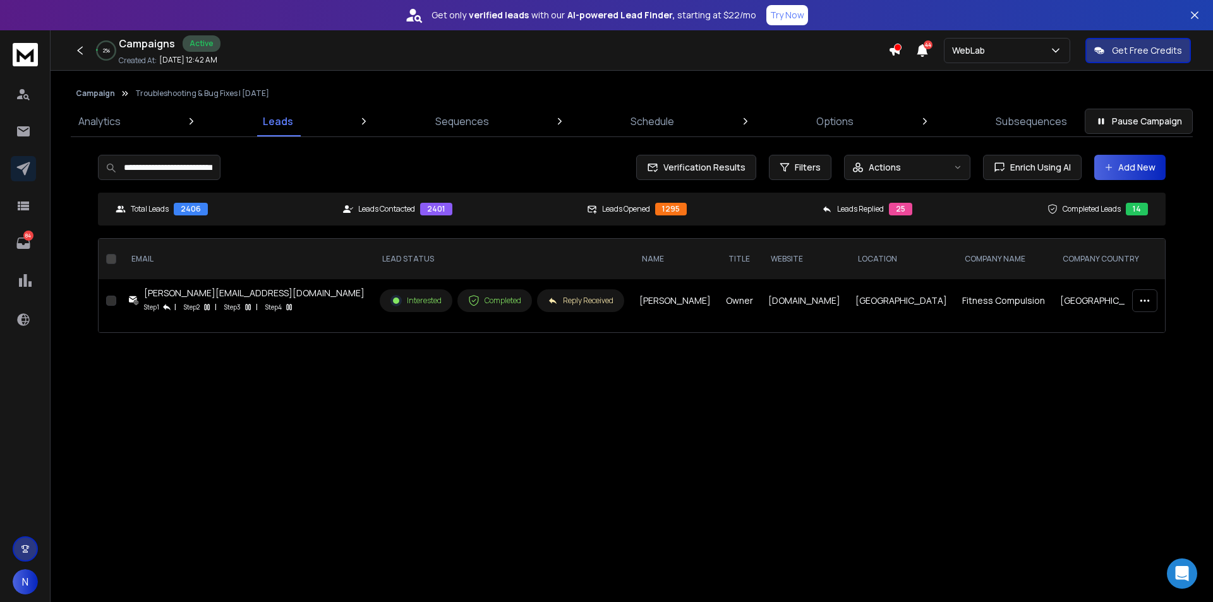
click at [1139, 306] on icon "button" at bounding box center [1144, 300] width 11 height 11
click at [632, 308] on td "[PERSON_NAME]" at bounding box center [675, 300] width 87 height 43
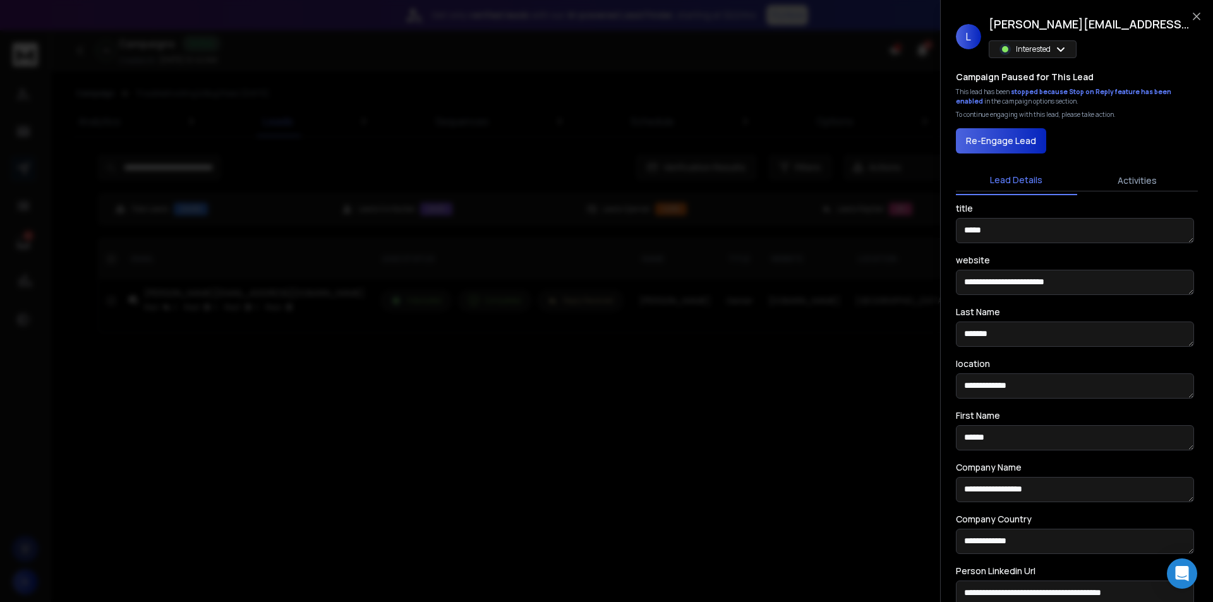
click at [1132, 181] on button "Activities" at bounding box center [1137, 181] width 121 height 28
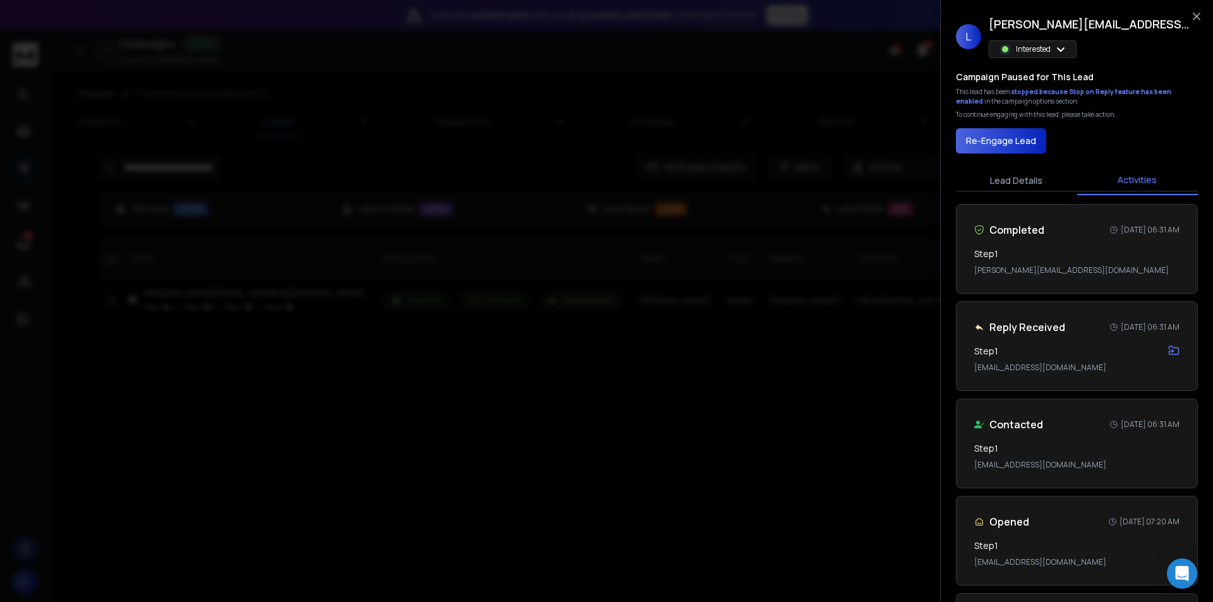
click at [1172, 347] on icon at bounding box center [1173, 350] width 11 height 11
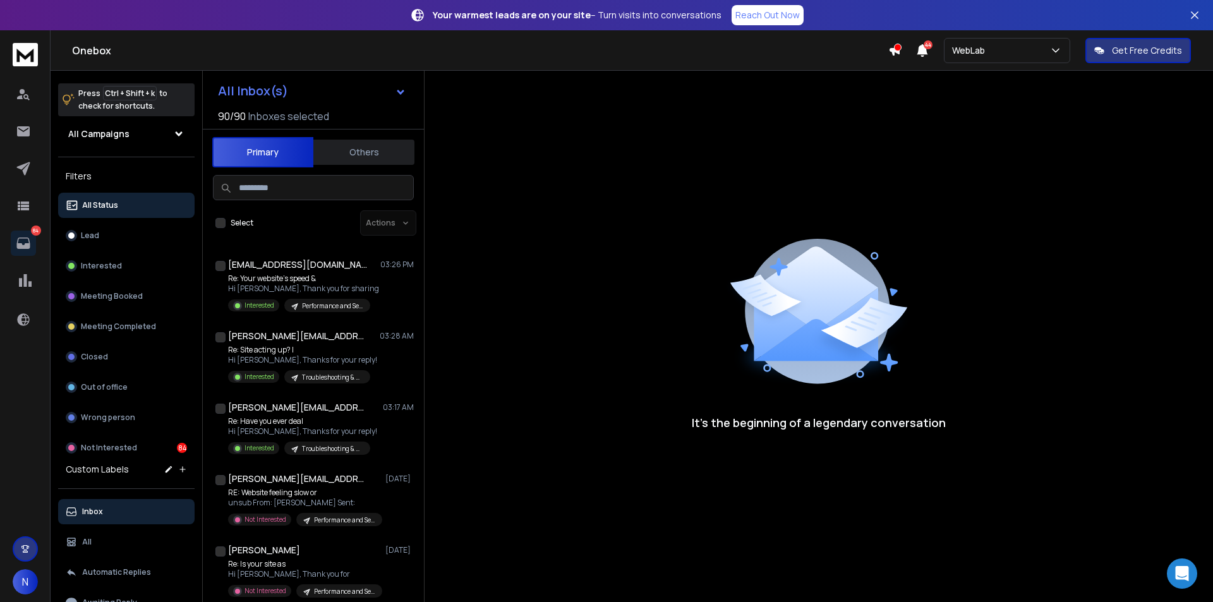
click at [270, 193] on input at bounding box center [313, 187] width 201 height 25
paste input "**********"
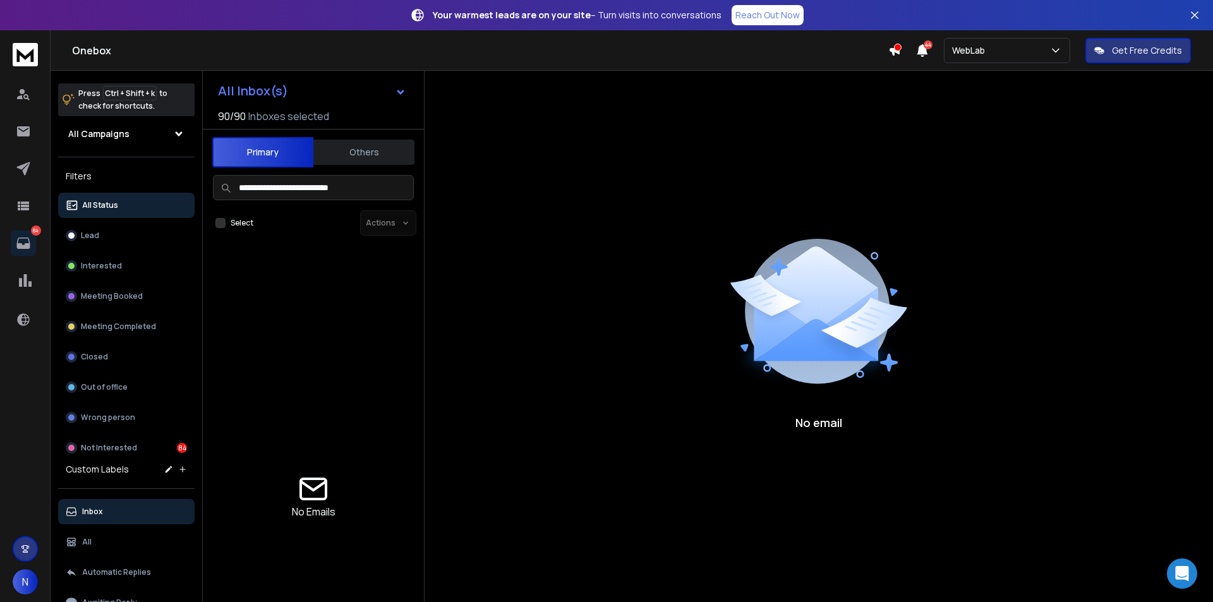
type input "**********"
